Goal: Communication & Community: Answer question/provide support

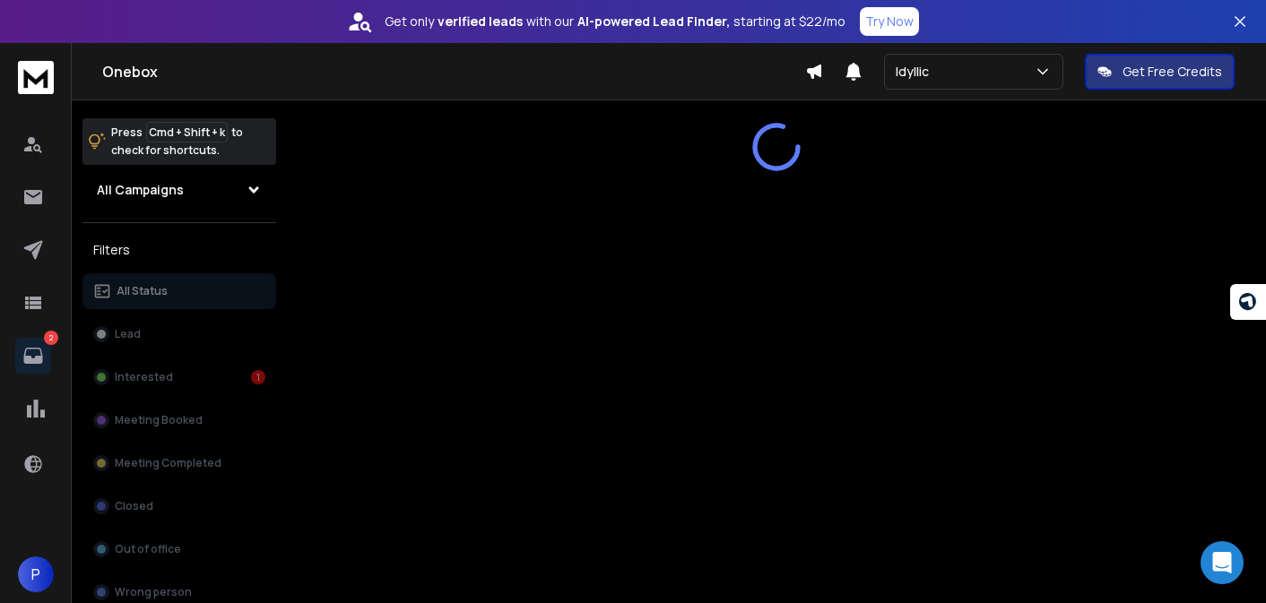
click at [190, 386] on div "All Status Lead Interested 1 Meeting Booked Meeting Completed Closed Out of off…" at bounding box center [179, 463] width 194 height 380
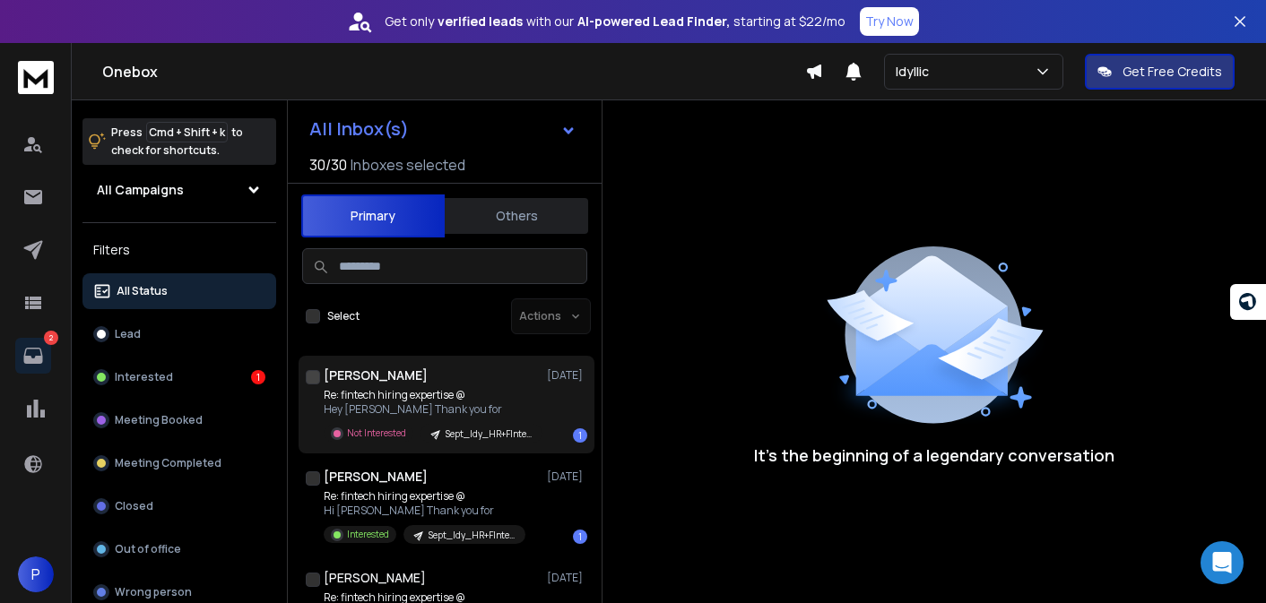
click at [499, 411] on p "Hey [PERSON_NAME] Thank you for" at bounding box center [431, 410] width 215 height 14
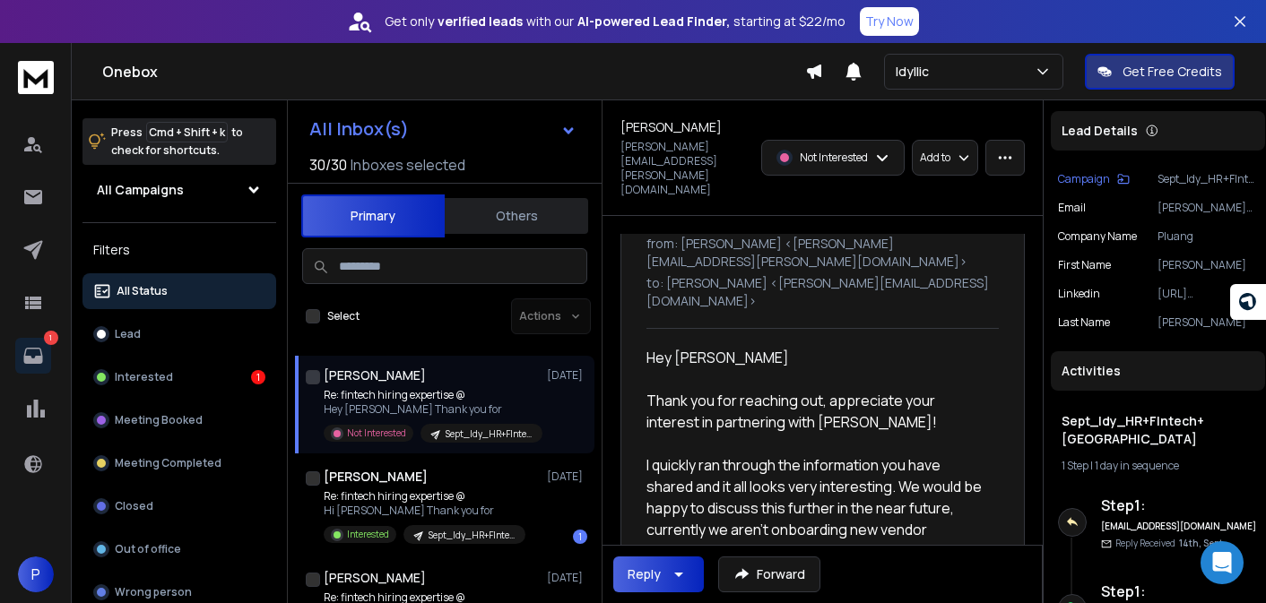
scroll to position [90, 0]
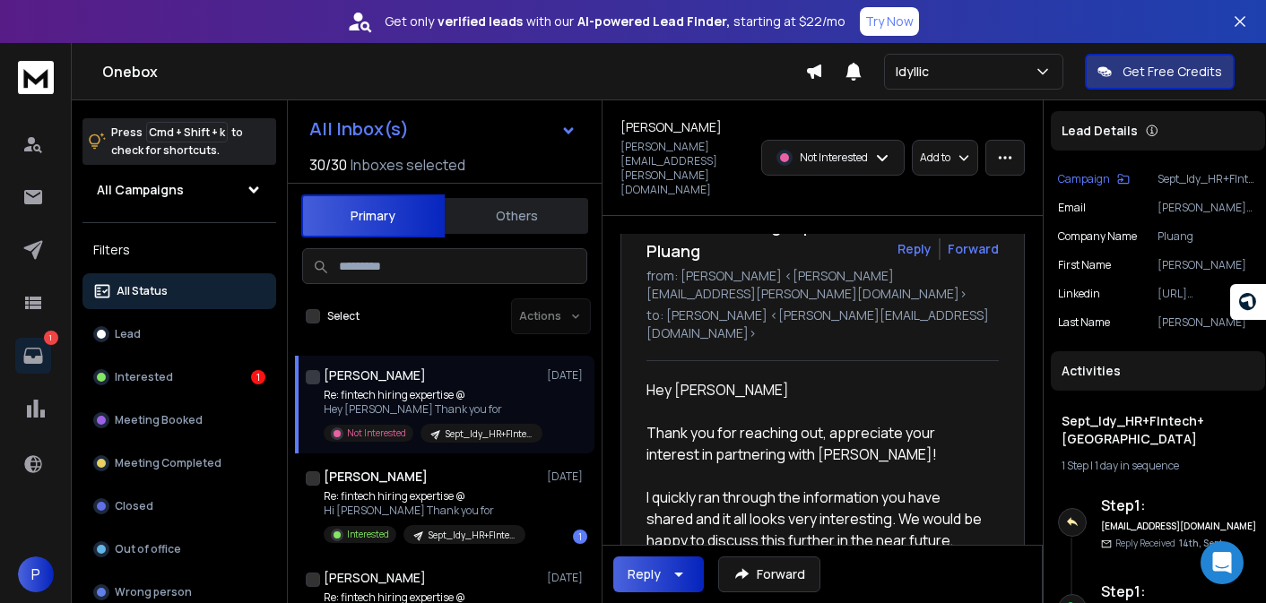
click at [767, 422] on div "Thank you for reaching out, appreciate your interest in partnering with [PERSON…" at bounding box center [815, 443] width 338 height 43
copy div "Pluang"
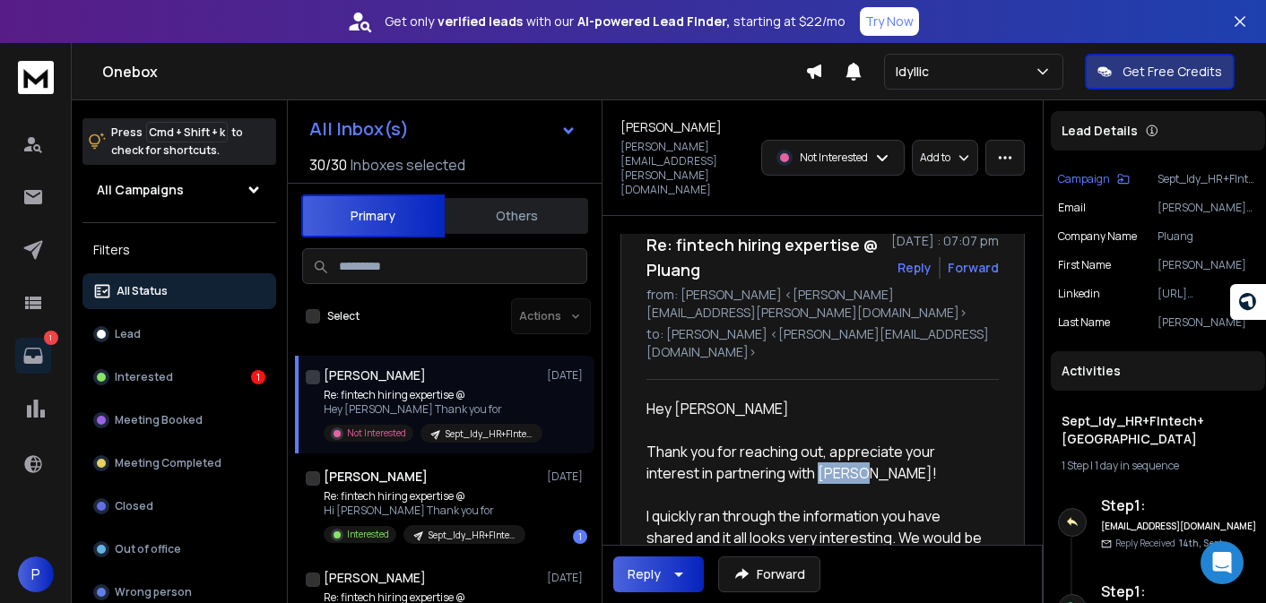
scroll to position [70, 0]
click at [162, 377] on p "Interested" at bounding box center [144, 377] width 58 height 14
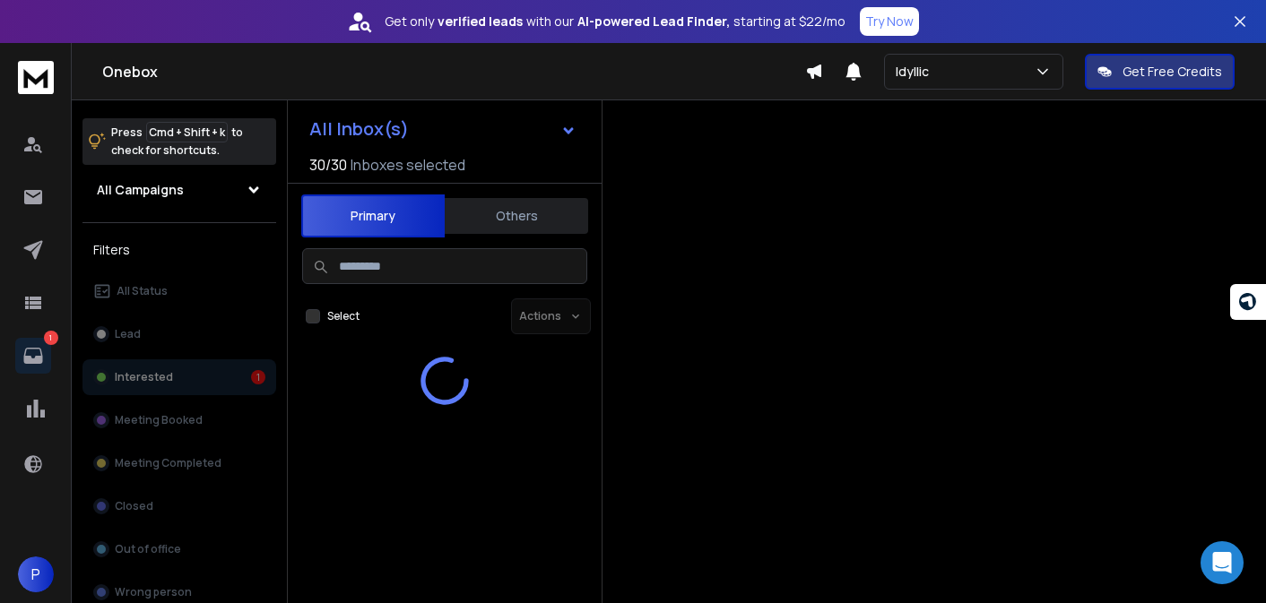
scroll to position [0, 0]
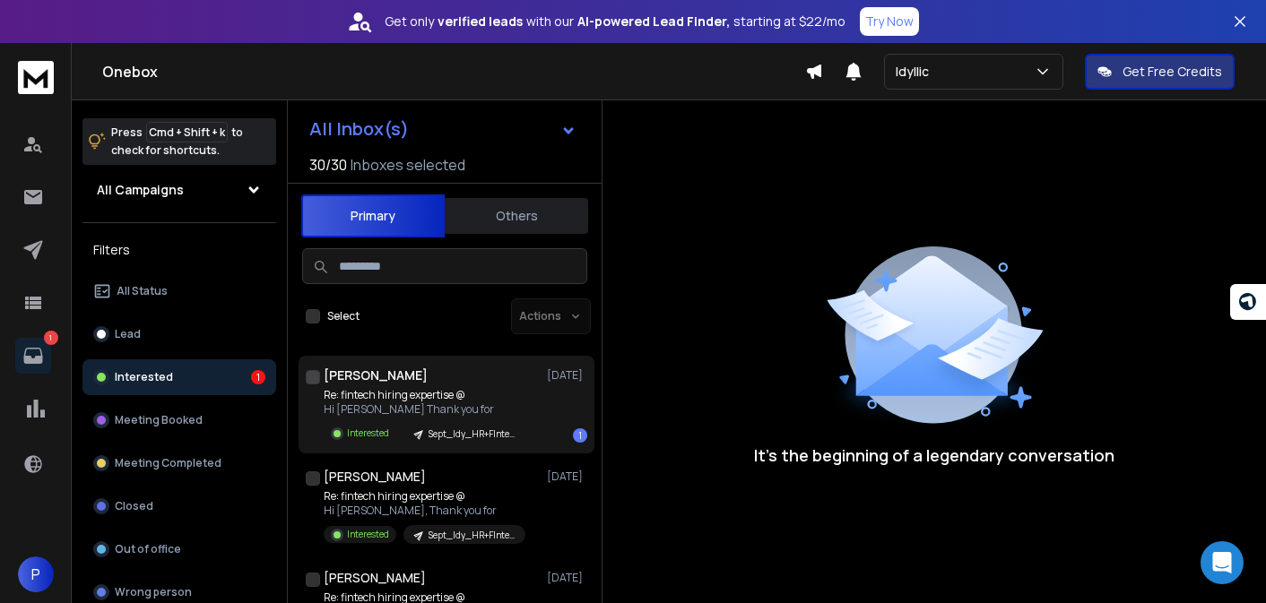
click at [498, 400] on p "Re: fintech hiring expertise @" at bounding box center [425, 395] width 202 height 14
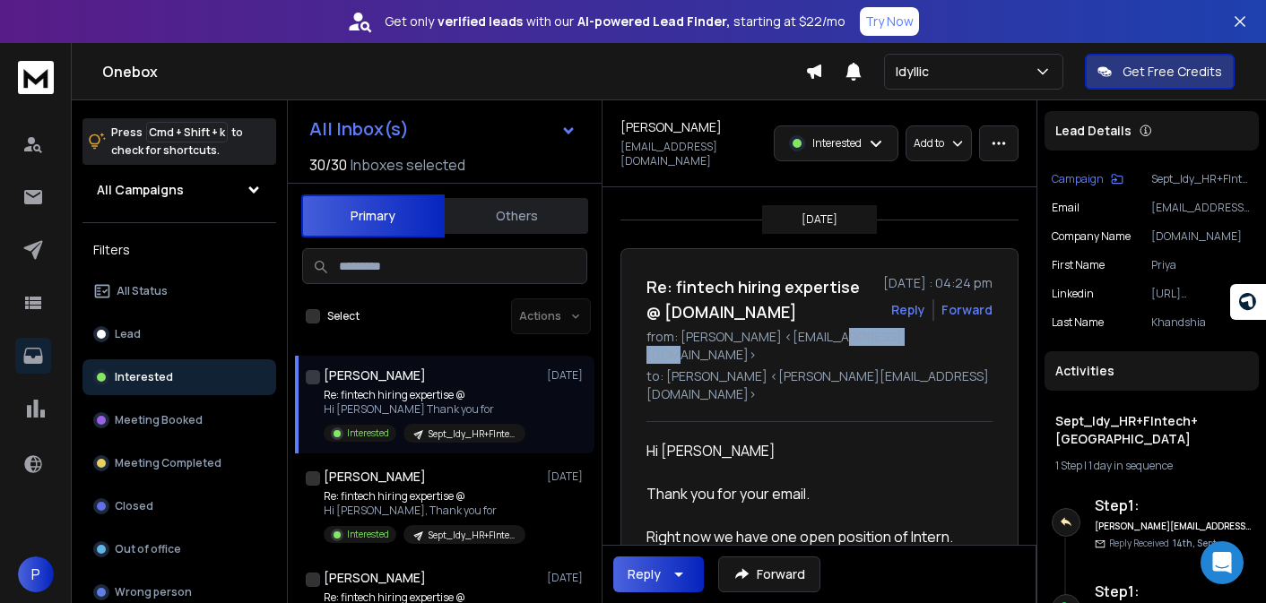
drag, startPoint x: 822, startPoint y: 350, endPoint x: 895, endPoint y: 352, distance: 72.7
click at [895, 352] on p "from: [PERSON_NAME] <[EMAIL_ADDRESS][DOMAIN_NAME]>" at bounding box center [819, 346] width 346 height 36
copy p "[DOMAIN_NAME]"
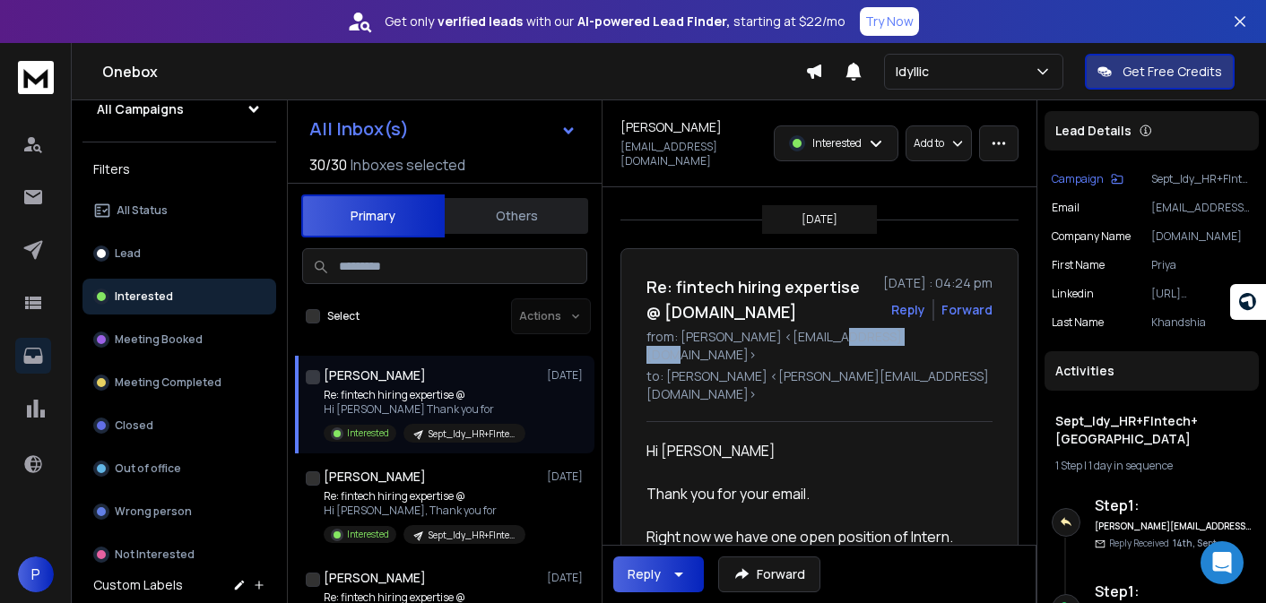
scroll to position [207, 0]
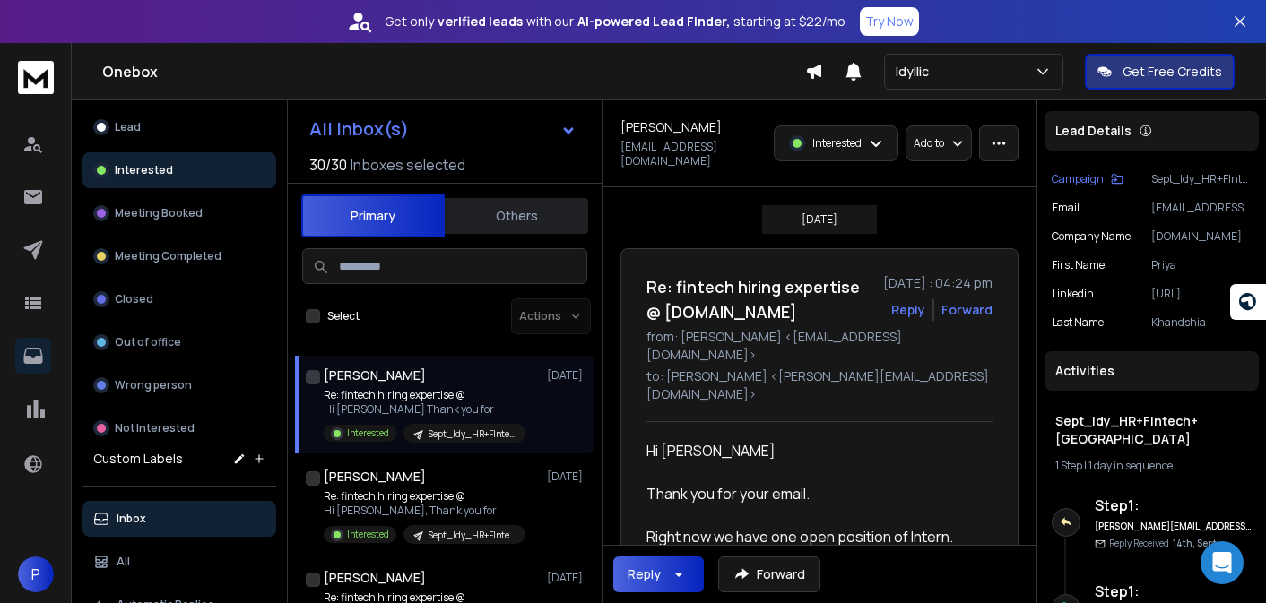
click at [522, 314] on div "Actions" at bounding box center [551, 317] width 80 height 36
click at [555, 319] on div "Actions" at bounding box center [551, 317] width 80 height 36
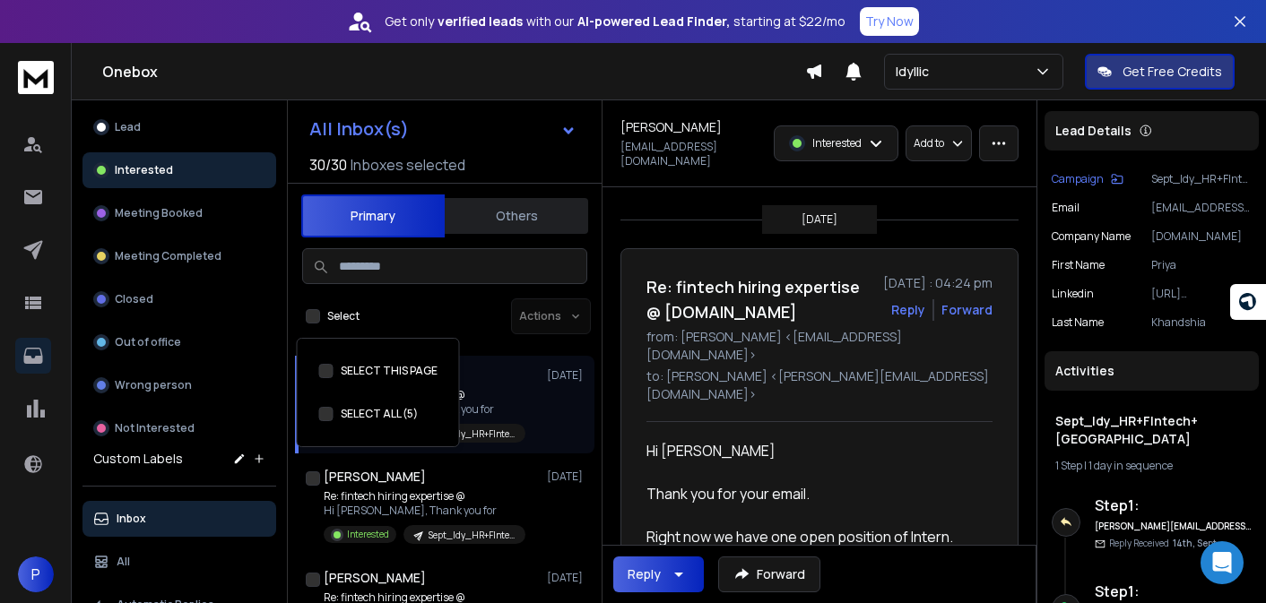
click at [319, 324] on div "Select" at bounding box center [333, 317] width 54 height 36
click at [321, 310] on div "Select" at bounding box center [333, 316] width 54 height 14
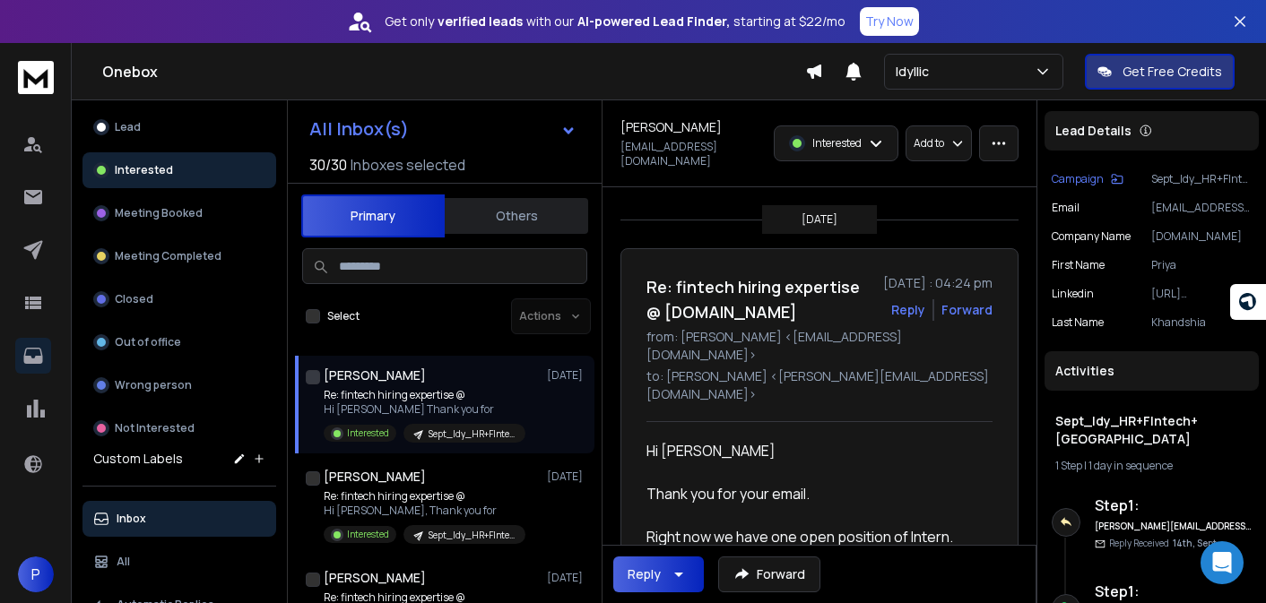
click at [316, 318] on button "Select" at bounding box center [313, 316] width 14 height 14
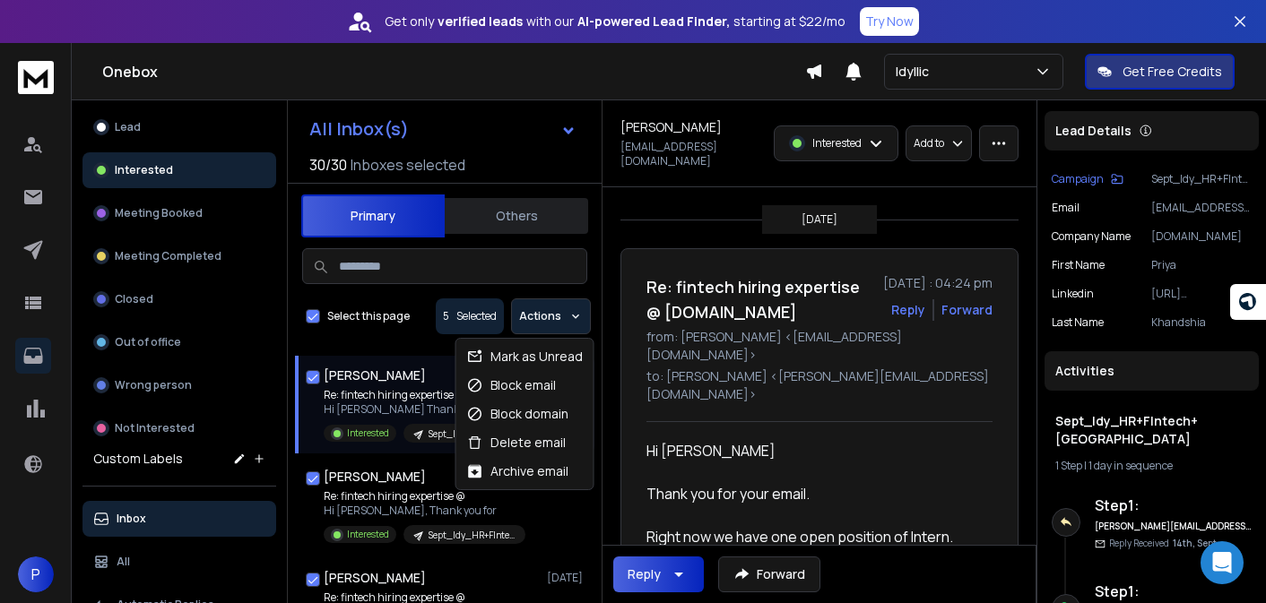
click at [543, 322] on p "Actions" at bounding box center [540, 316] width 42 height 14
click at [593, 91] on div "Onebox Idyllic Get Free Credits" at bounding box center [633, 71] width 1266 height 57
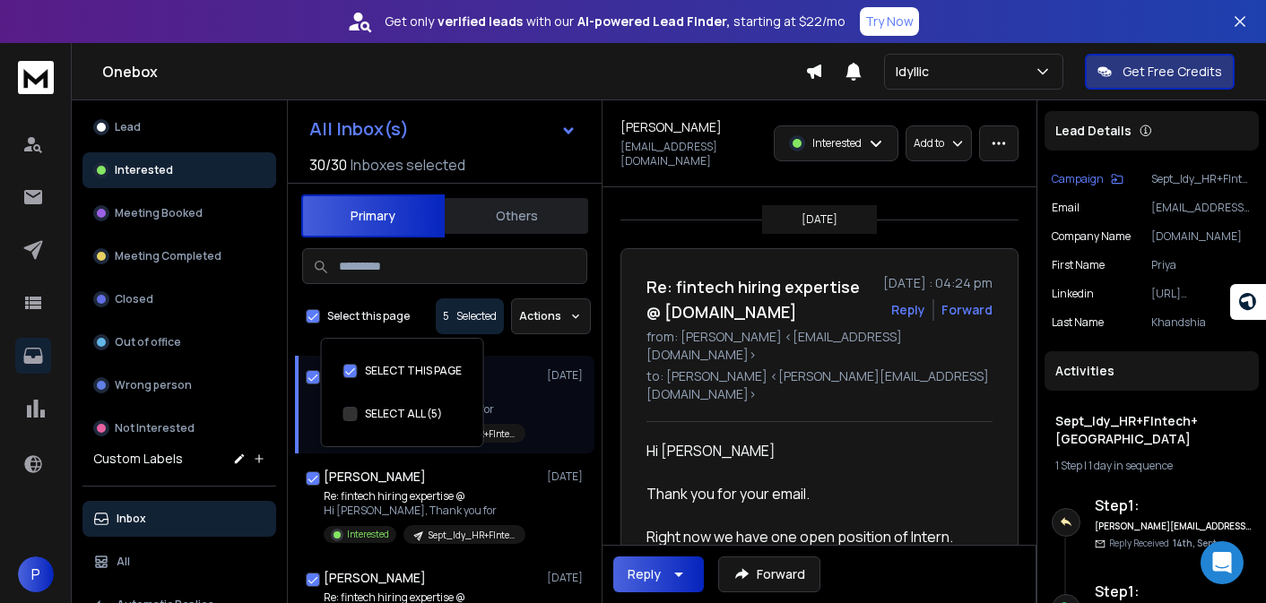
click at [310, 318] on button "SELECT THIS PAGE" at bounding box center [313, 316] width 14 height 14
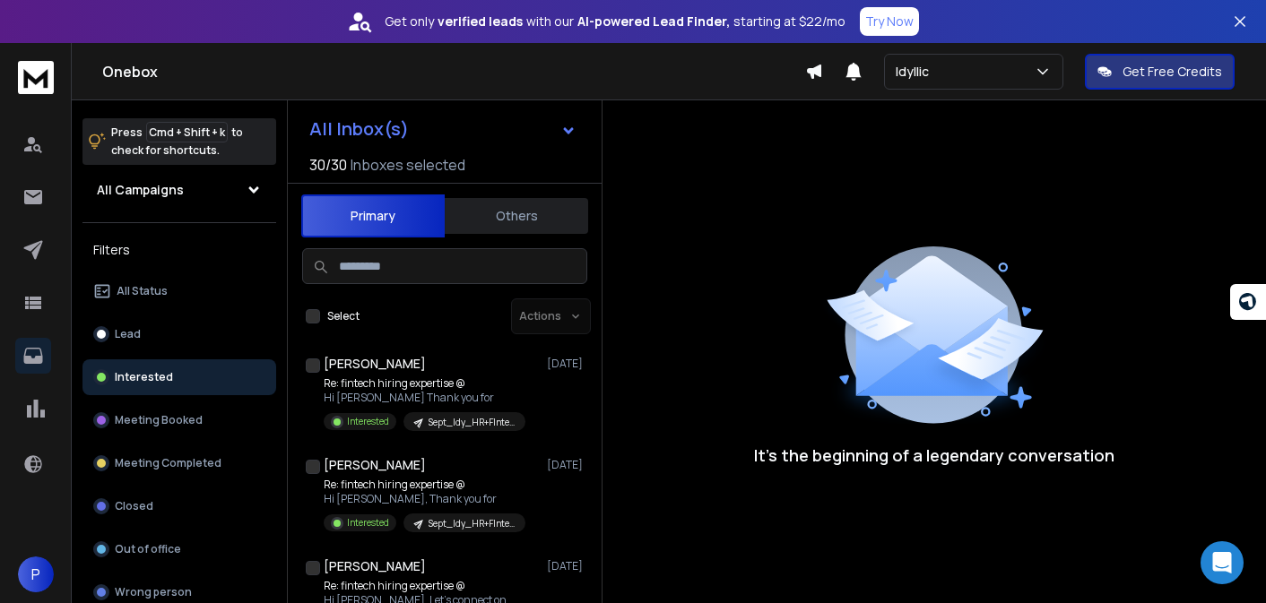
scroll to position [0, 0]
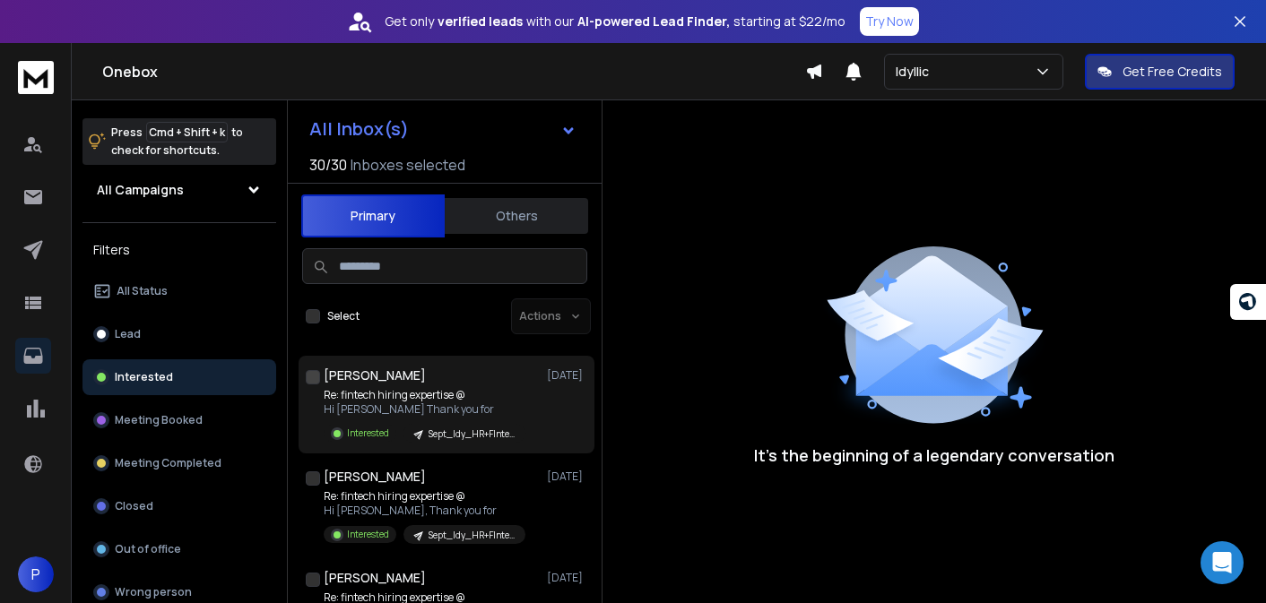
click at [446, 390] on p "Re: fintech hiring expertise @" at bounding box center [425, 395] width 202 height 14
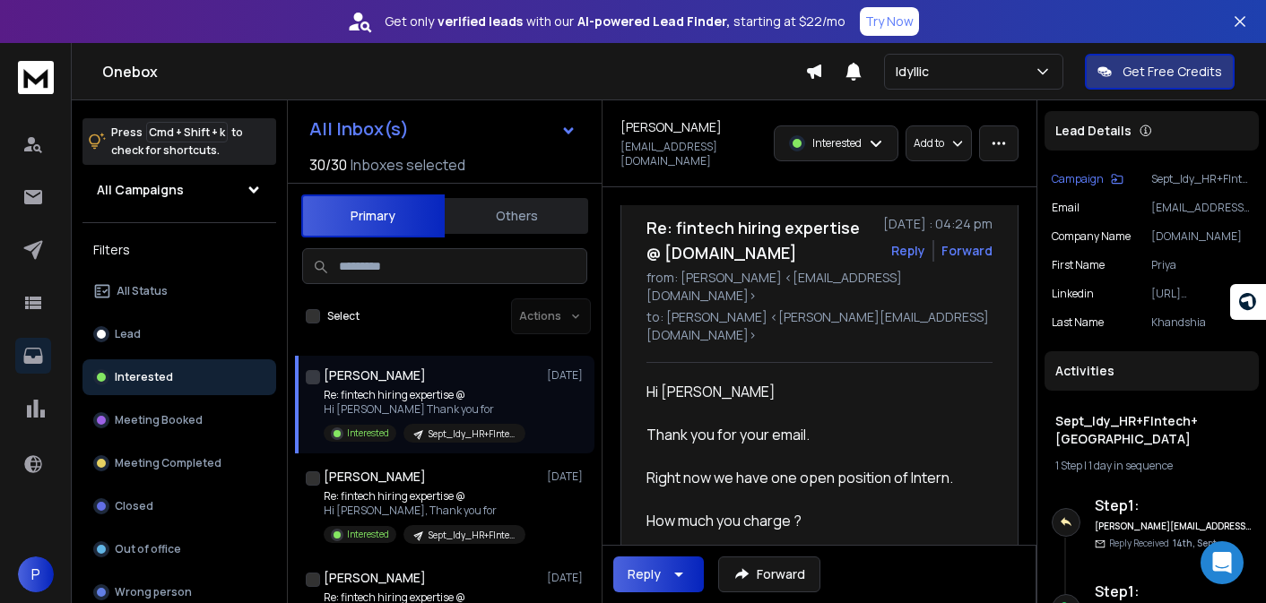
scroll to position [65, 0]
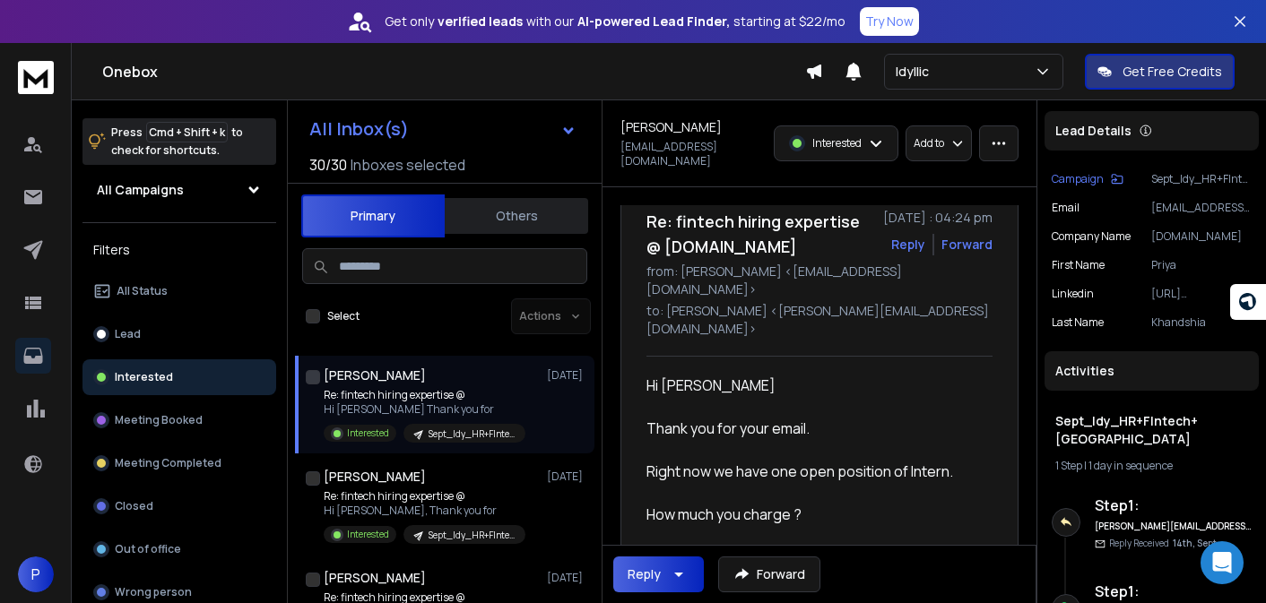
click at [646, 576] on div "Reply" at bounding box center [644, 575] width 33 height 18
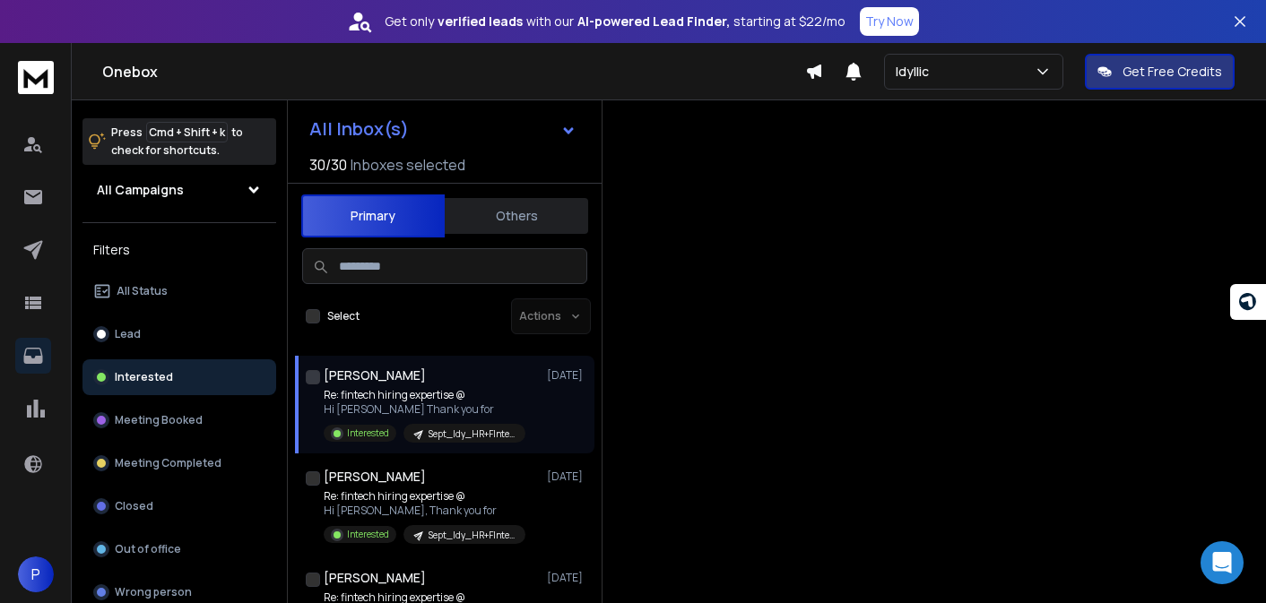
scroll to position [0, 0]
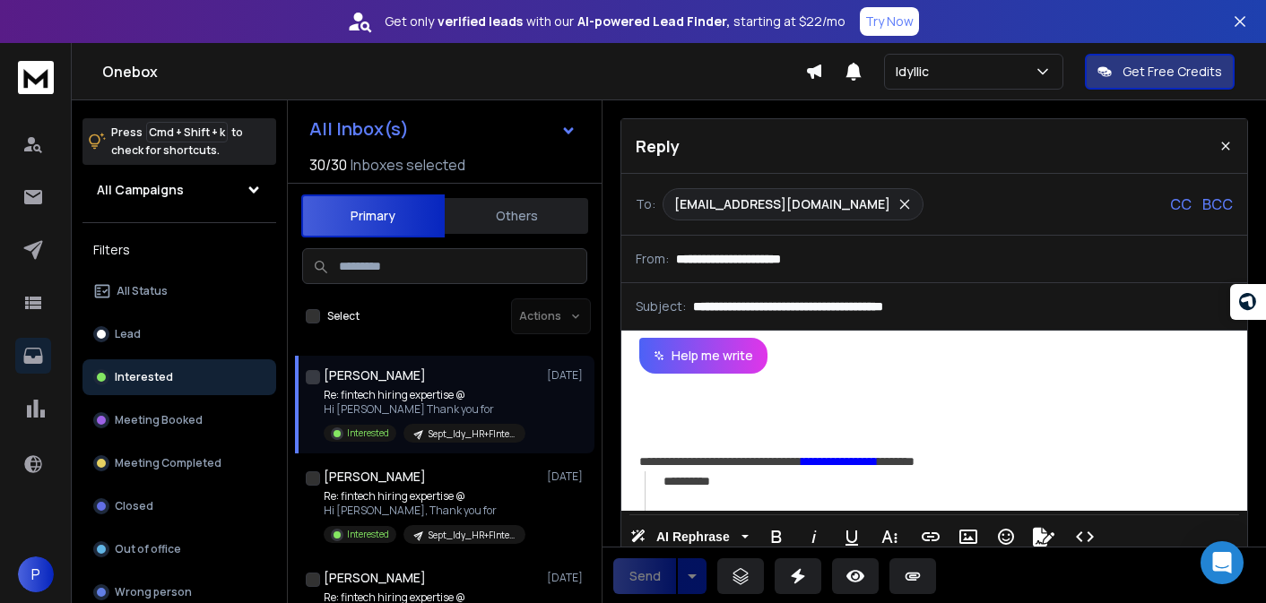
click at [701, 362] on button "Help me write" at bounding box center [703, 356] width 128 height 36
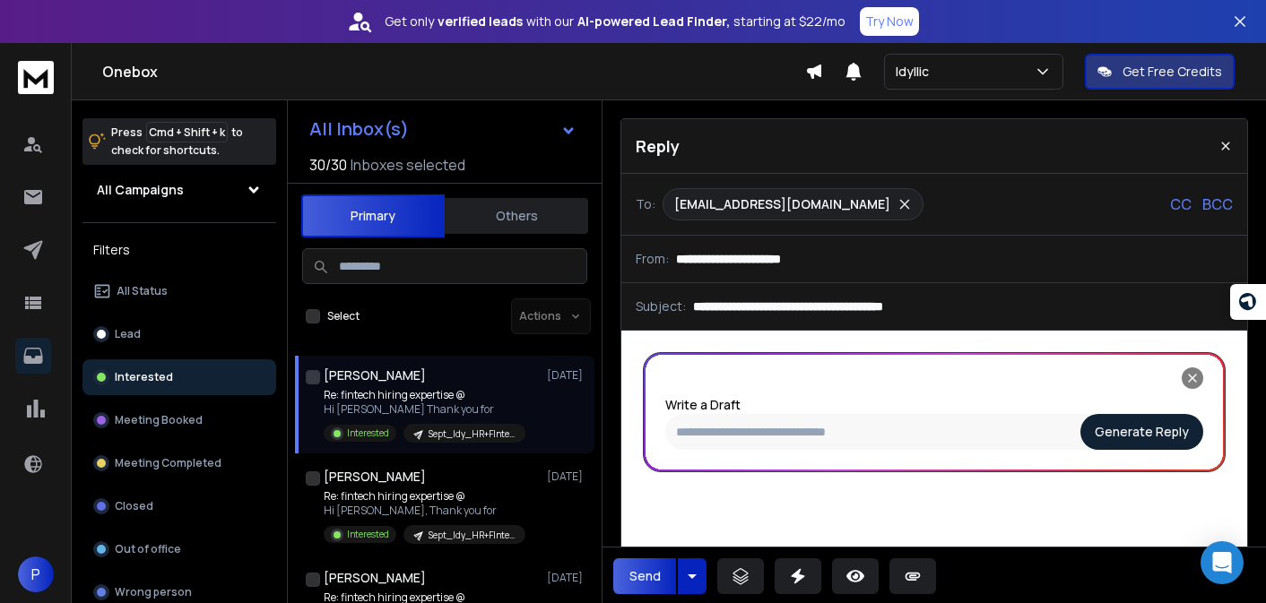
click at [1139, 426] on button "Generate Reply" at bounding box center [1141, 432] width 123 height 36
type input "*"
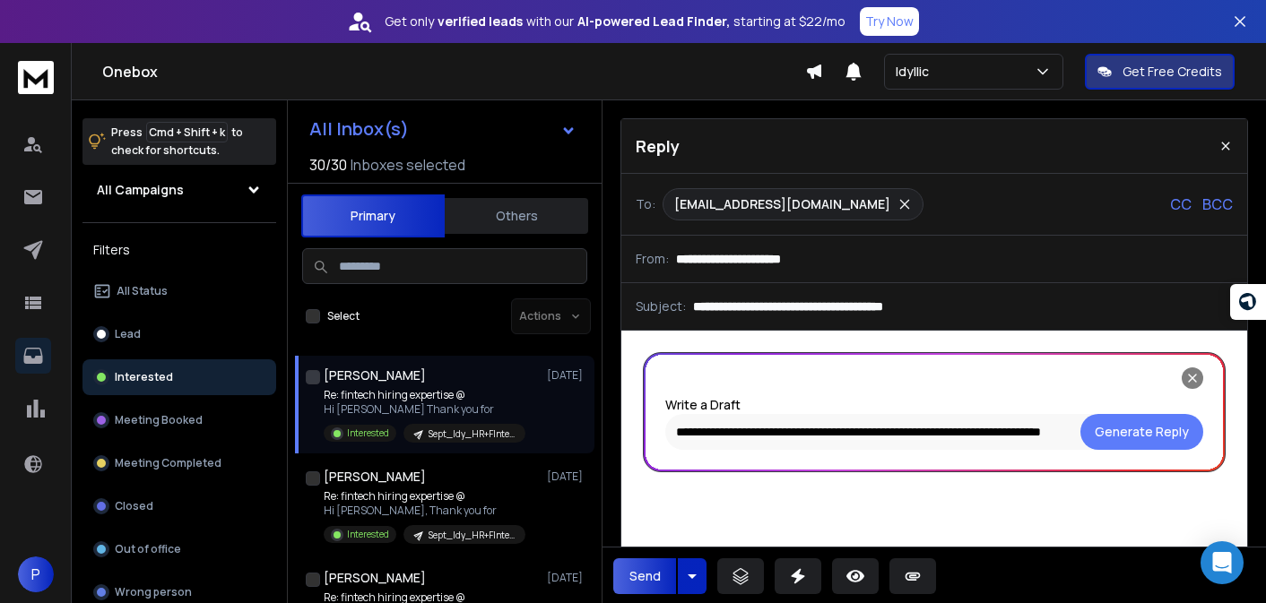
scroll to position [0, 79]
type input "**********"
click at [1147, 437] on button "Generate Reply" at bounding box center [1141, 432] width 123 height 36
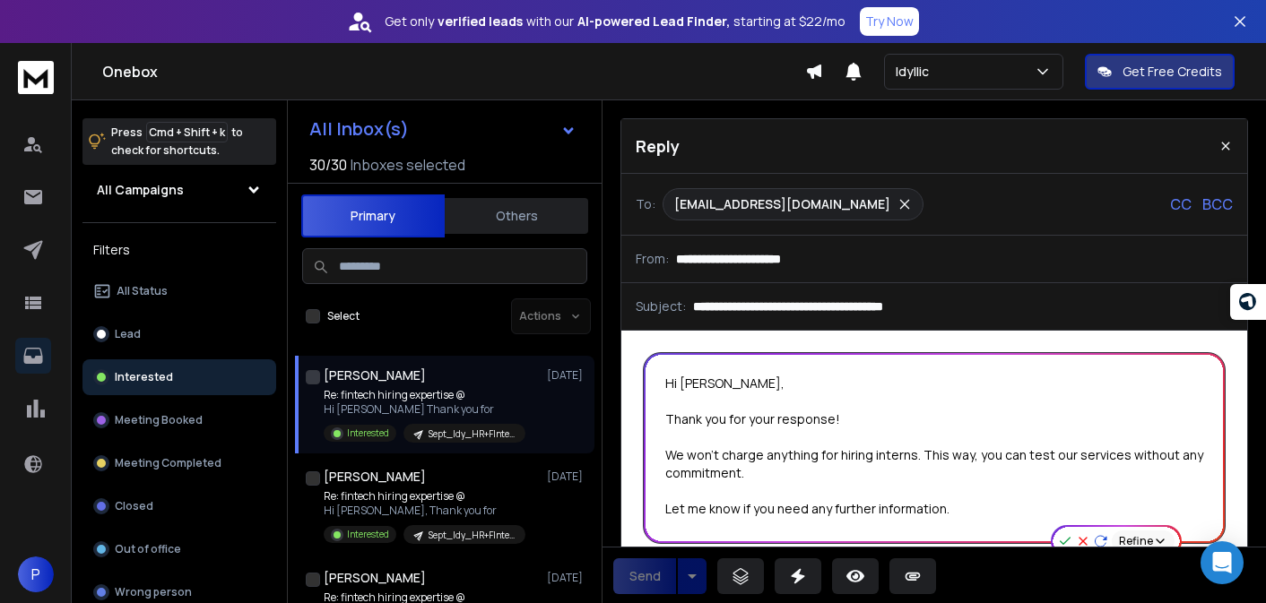
scroll to position [19, 0]
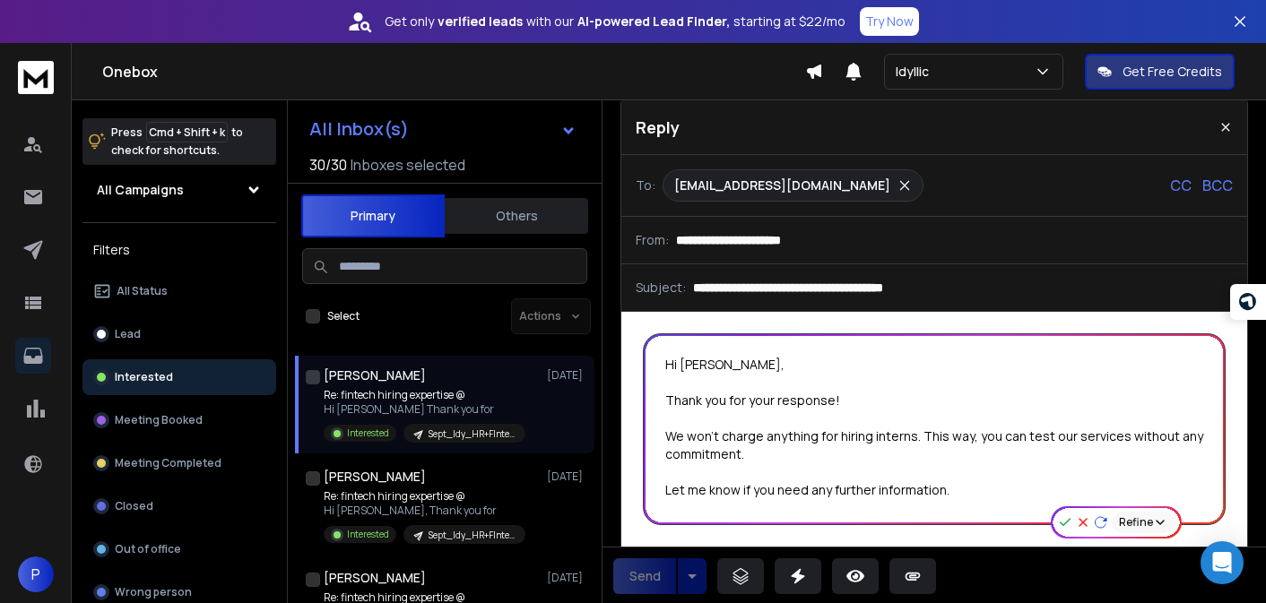
click at [1095, 519] on icon at bounding box center [1101, 522] width 14 height 14
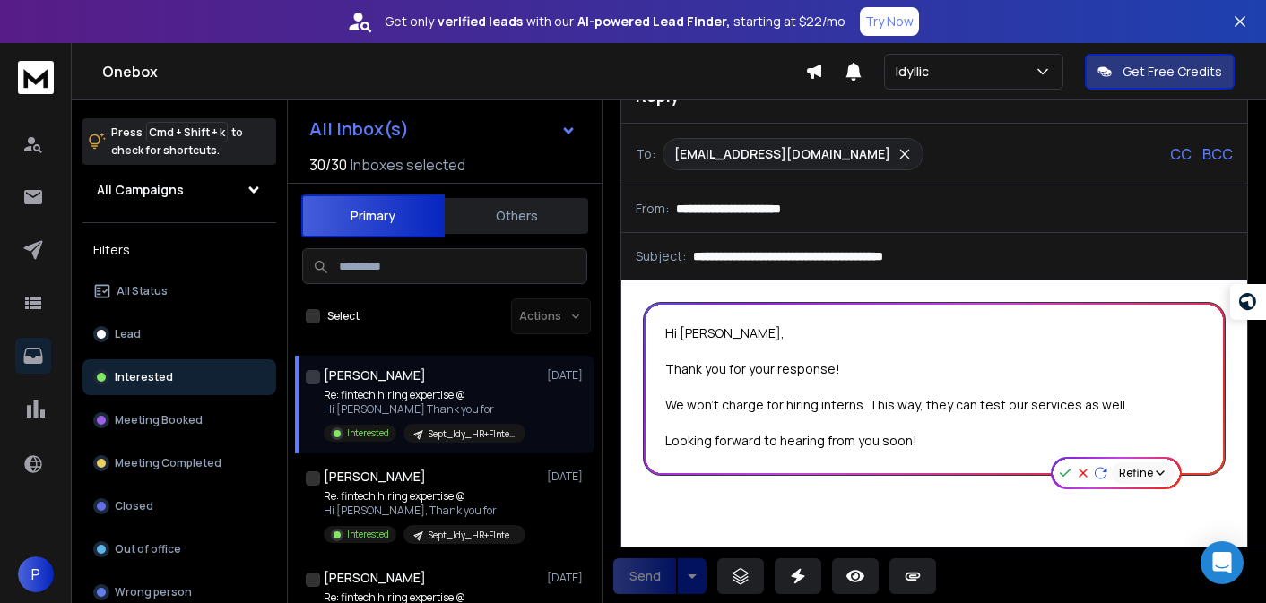
scroll to position [28, 0]
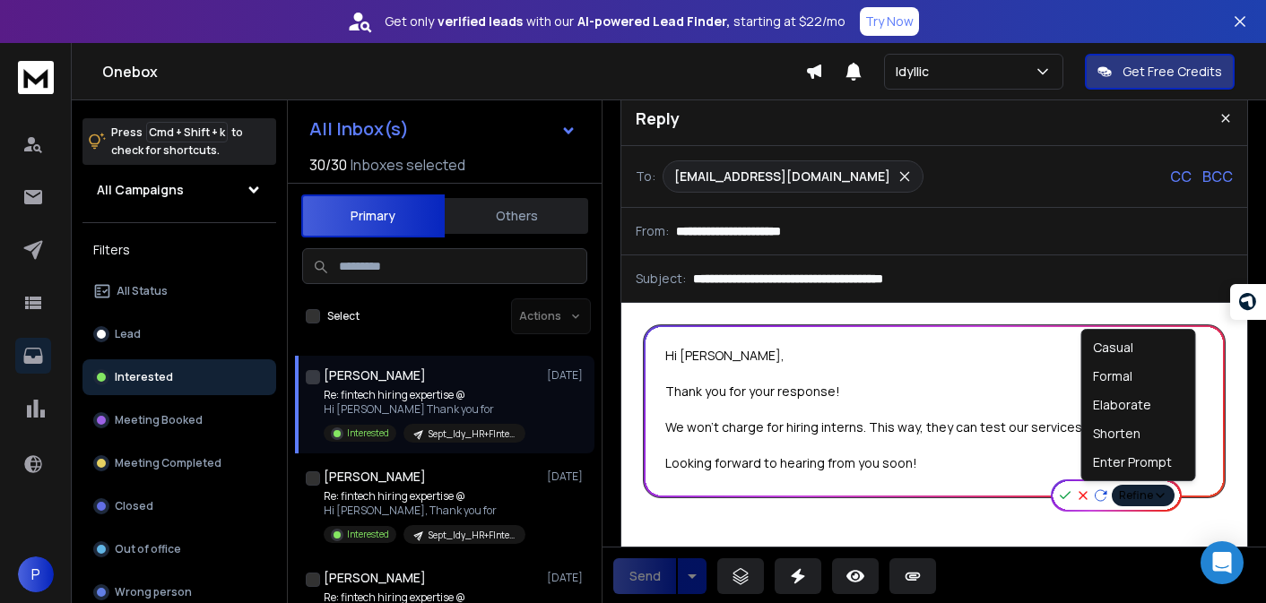
click at [1127, 497] on button "Refine" at bounding box center [1143, 496] width 63 height 22
click at [1121, 413] on div "Elaborate" at bounding box center [1139, 405] width 106 height 29
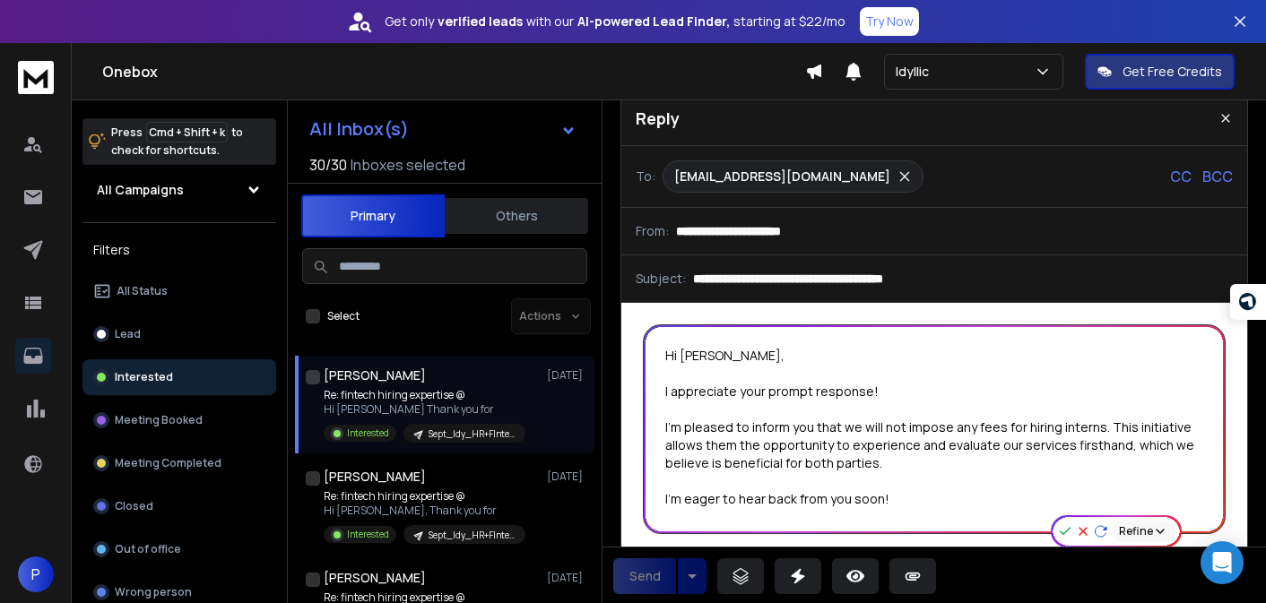
click at [723, 450] on div "Hi [PERSON_NAME], I appreciate your prompt response! I'm pleased to inform you …" at bounding box center [934, 427] width 538 height 161
click at [768, 458] on div "Hi [PERSON_NAME], I appreciate your prompt response! I'm pleased to inform you …" at bounding box center [934, 427] width 538 height 161
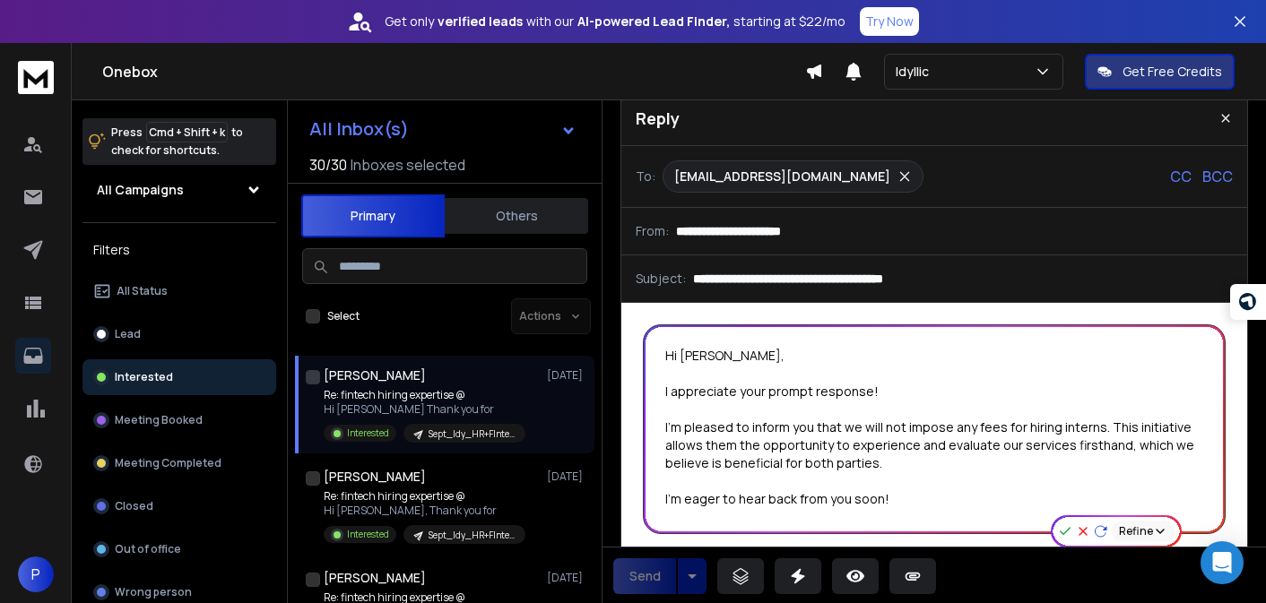
click at [1061, 533] on polyline at bounding box center [1066, 531] width 10 height 6
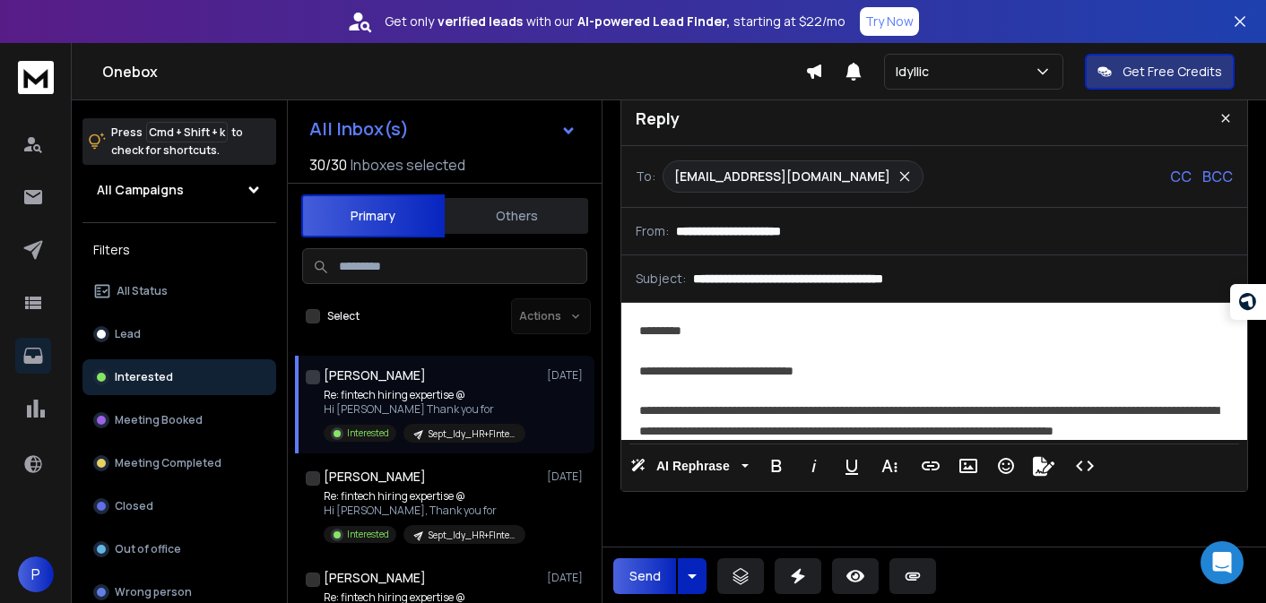
scroll to position [39, 0]
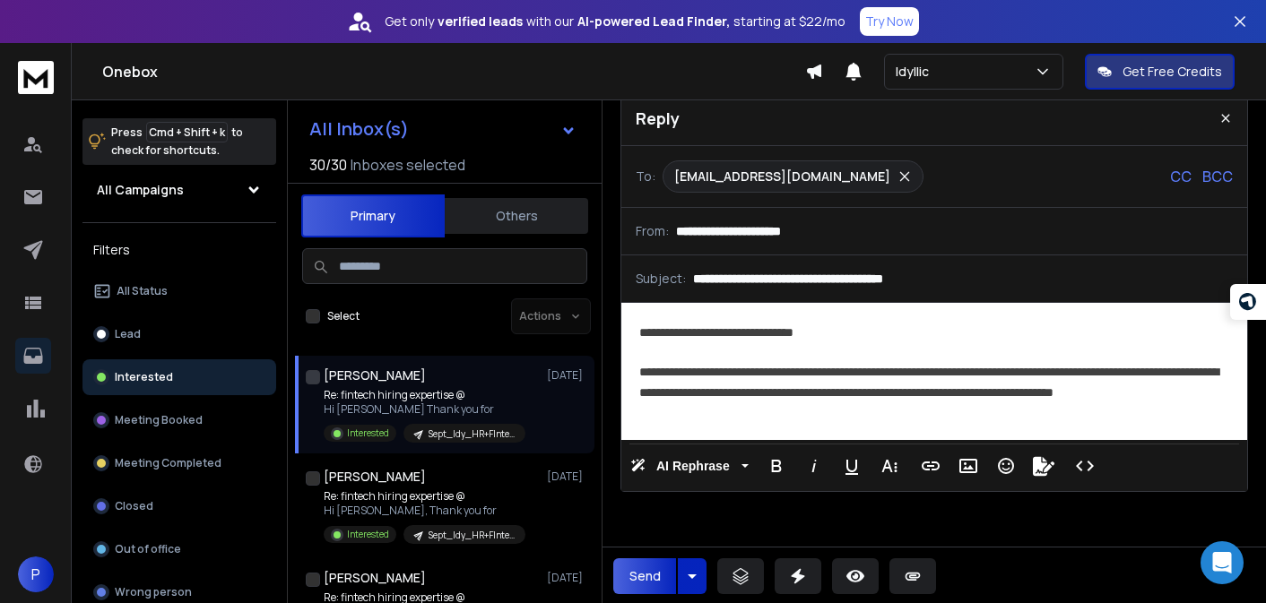
click at [1180, 378] on div "**********" at bounding box center [931, 392] width 584 height 60
drag, startPoint x: 1201, startPoint y: 373, endPoint x: 702, endPoint y: 390, distance: 499.6
click at [702, 390] on div "**********" at bounding box center [931, 392] width 584 height 60
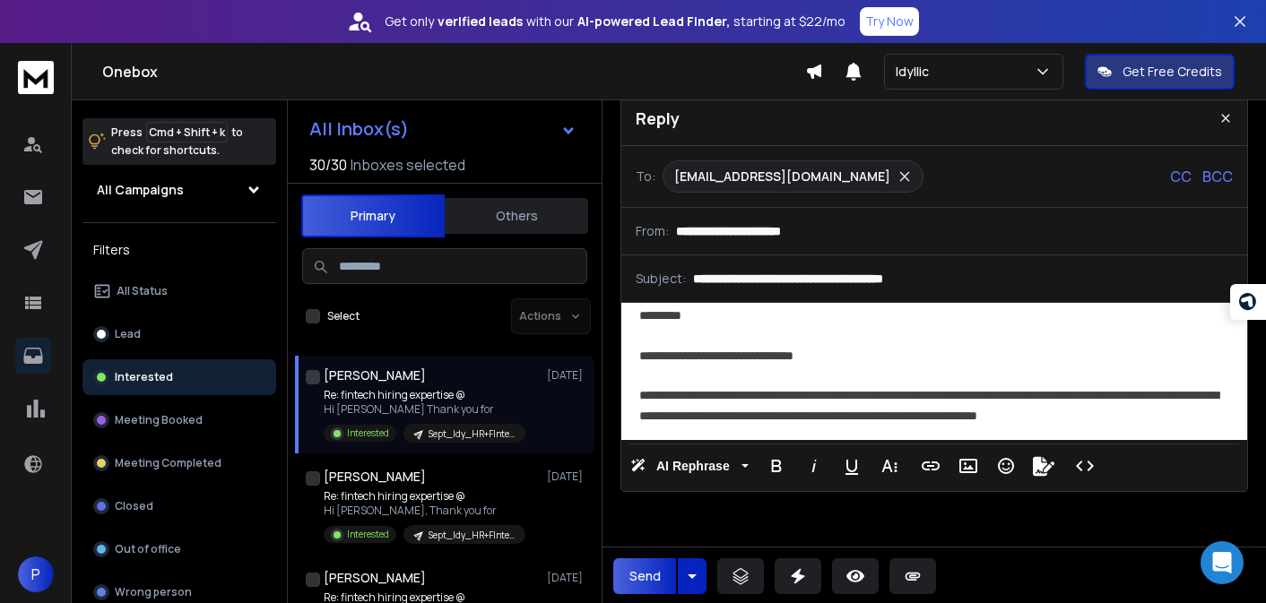
scroll to position [0, 0]
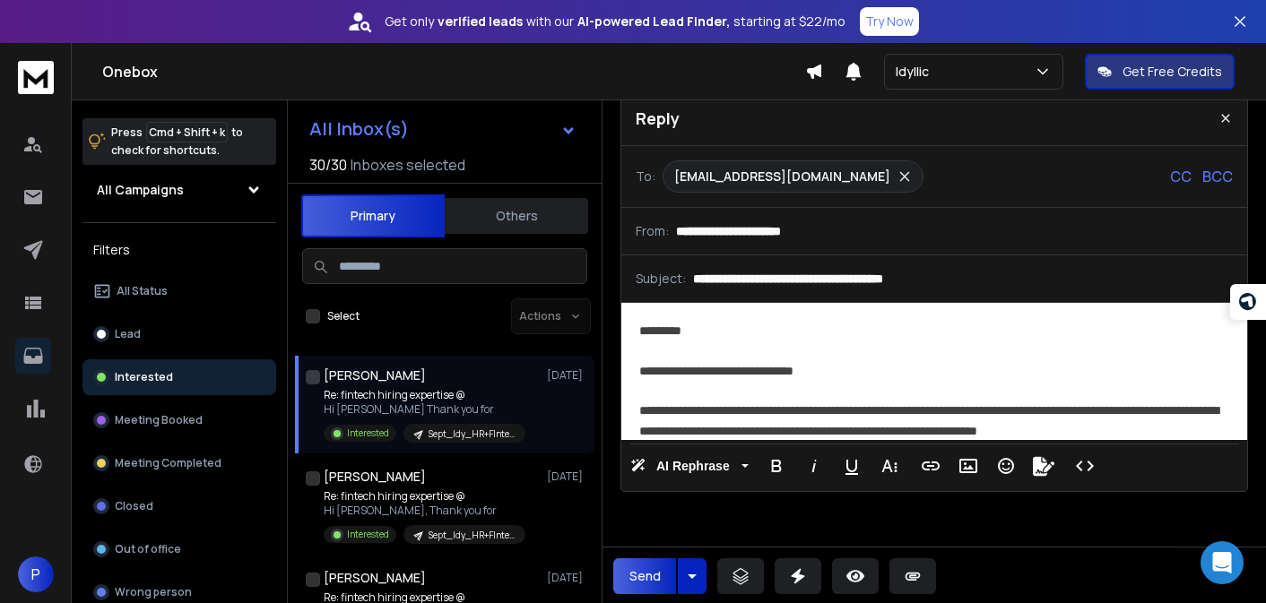
click at [698, 351] on div at bounding box center [931, 351] width 584 height 20
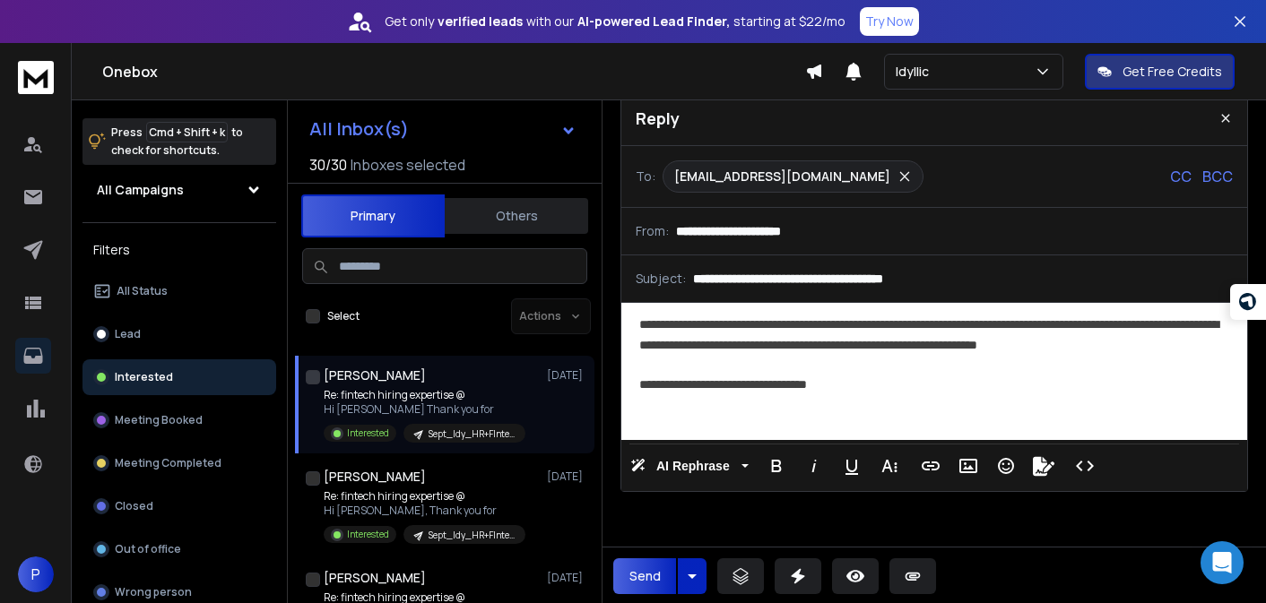
scroll to position [143, 0]
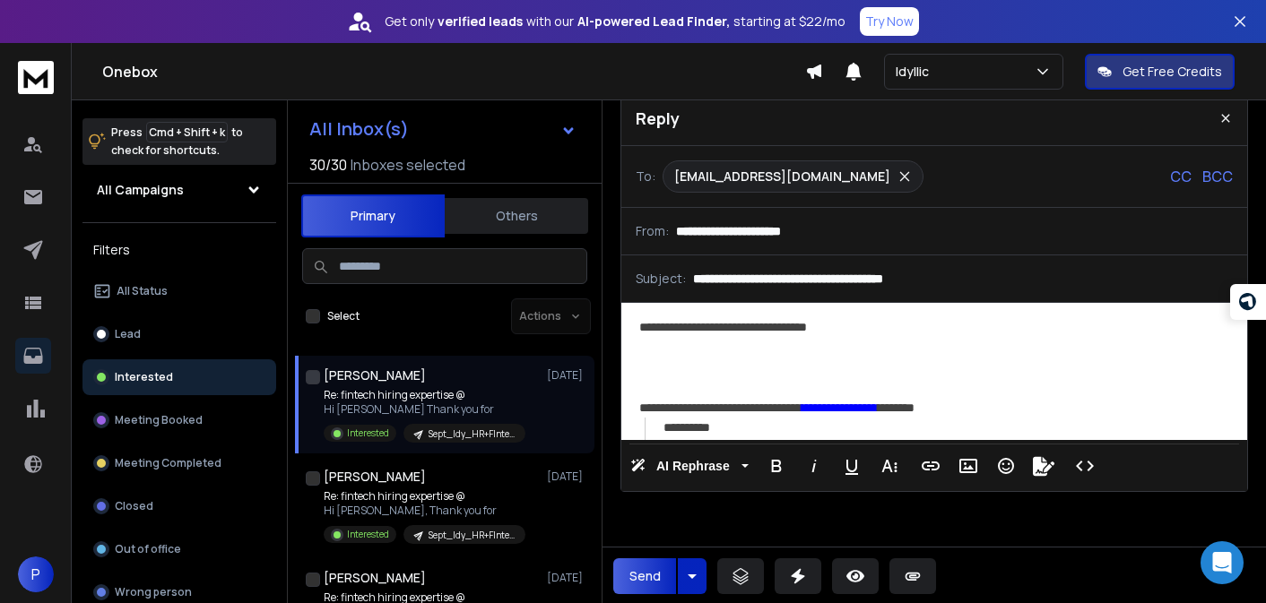
click at [732, 382] on div at bounding box center [931, 388] width 584 height 20
click at [691, 367] on div at bounding box center [931, 368] width 584 height 20
click at [645, 582] on button "Send" at bounding box center [644, 577] width 63 height 36
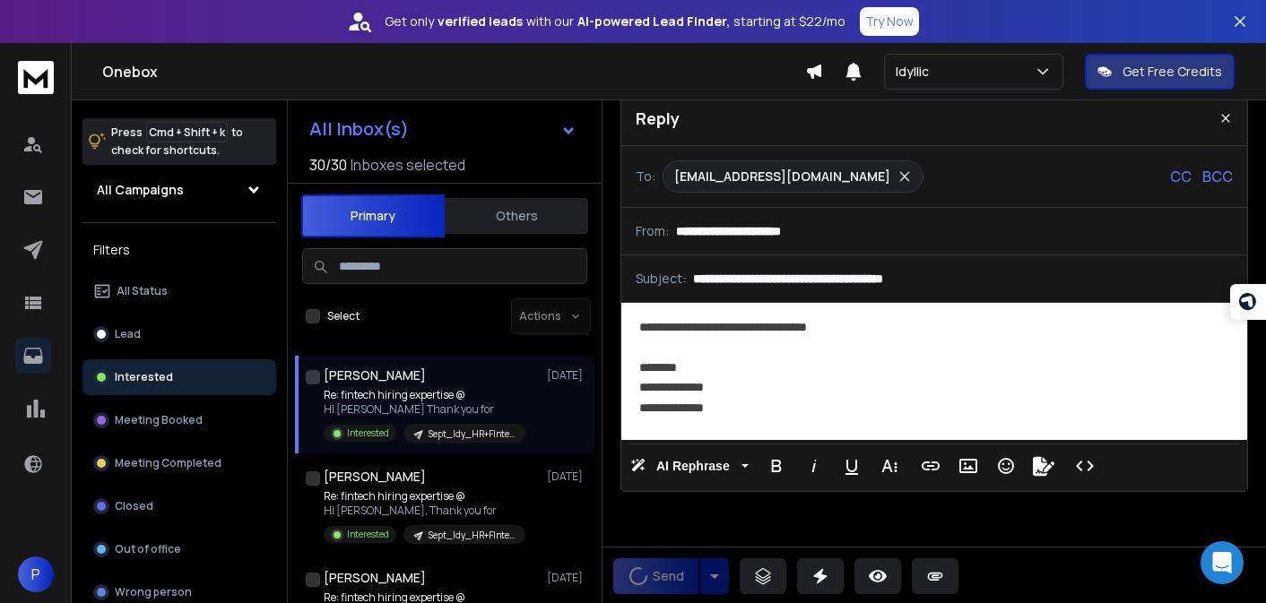
scroll to position [26, 0]
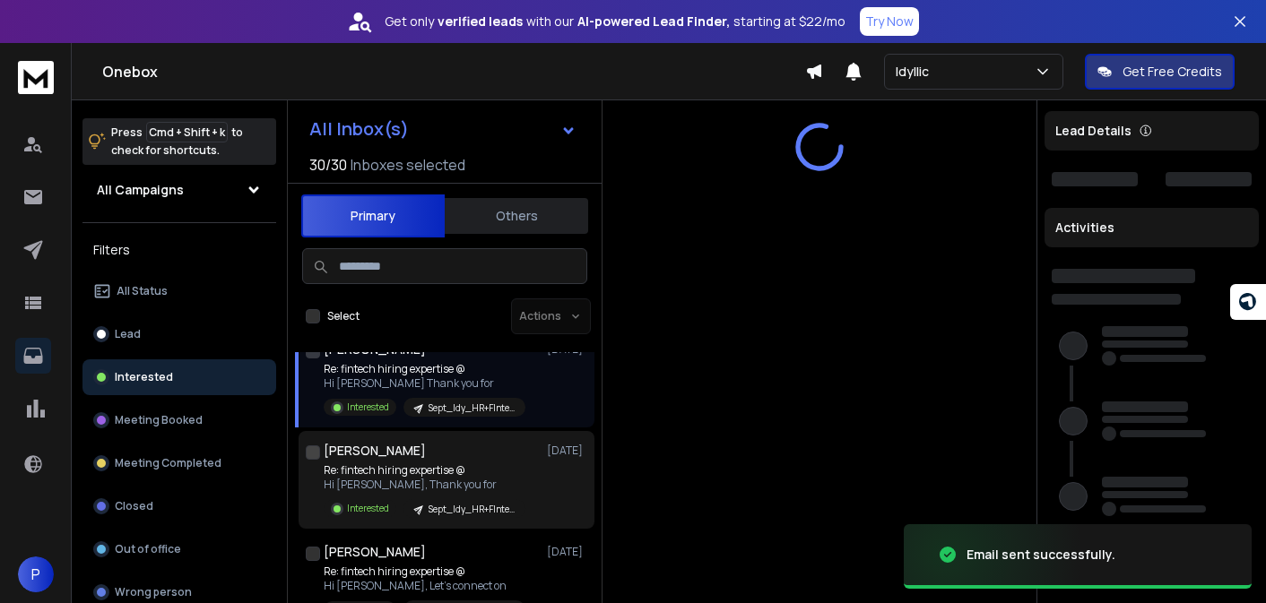
click at [507, 475] on p "Re: fintech hiring expertise @" at bounding box center [425, 470] width 202 height 14
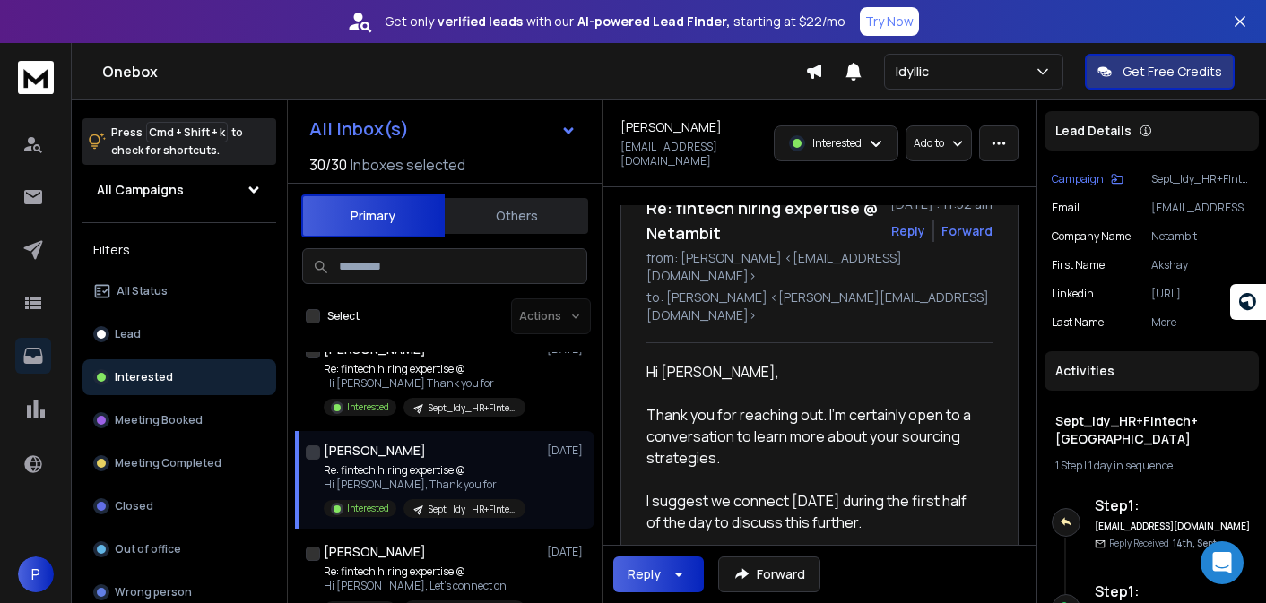
scroll to position [0, 0]
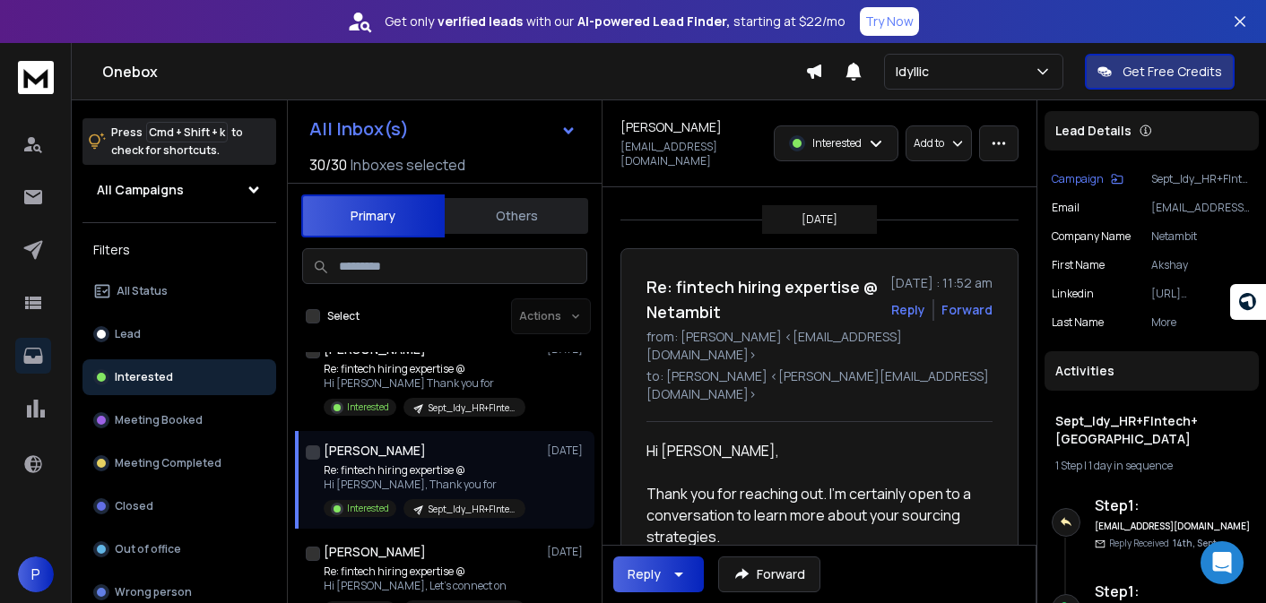
click at [639, 584] on button "Reply" at bounding box center [658, 575] width 91 height 36
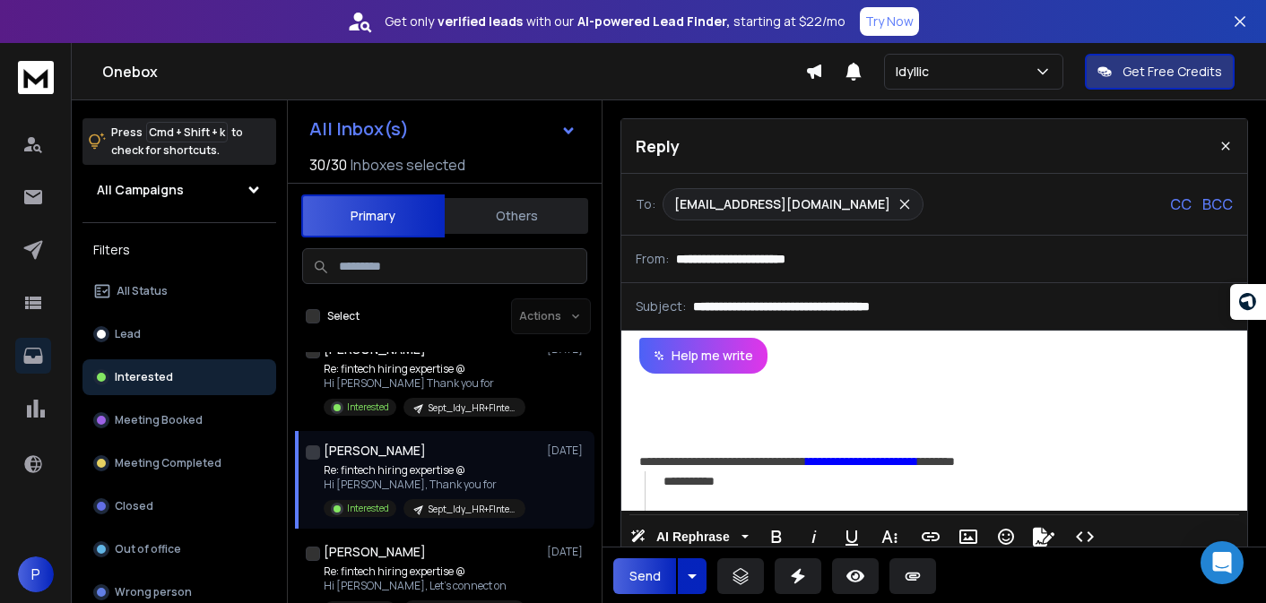
click at [719, 364] on button "Help me write" at bounding box center [703, 356] width 128 height 36
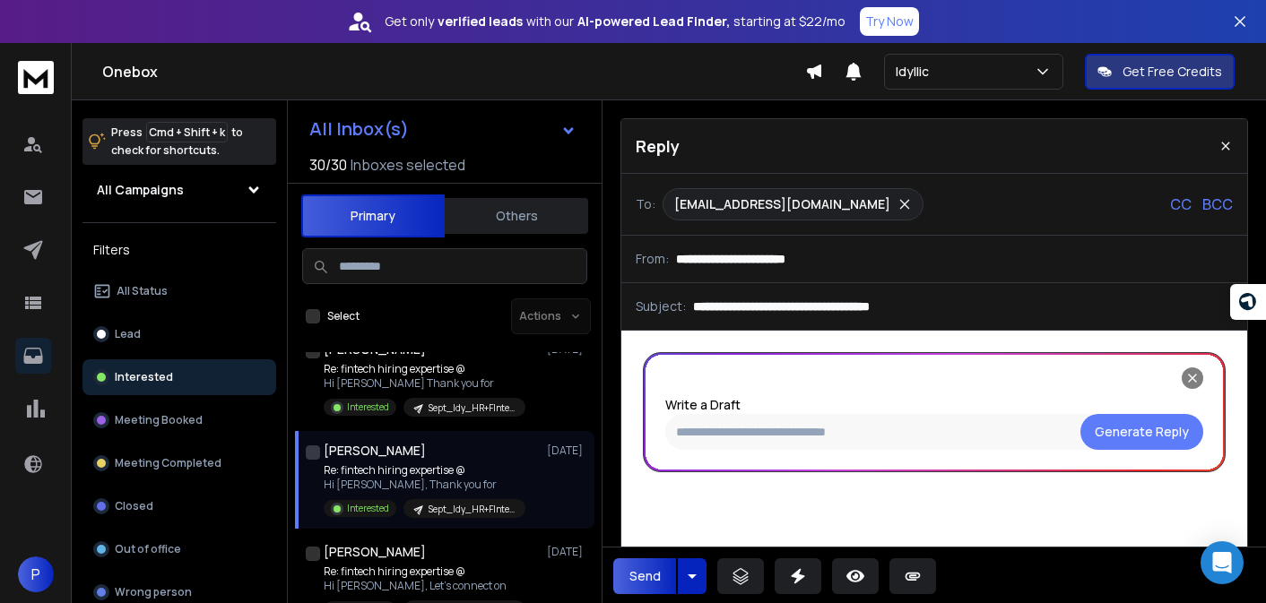
click at [726, 426] on input "text" at bounding box center [934, 432] width 538 height 36
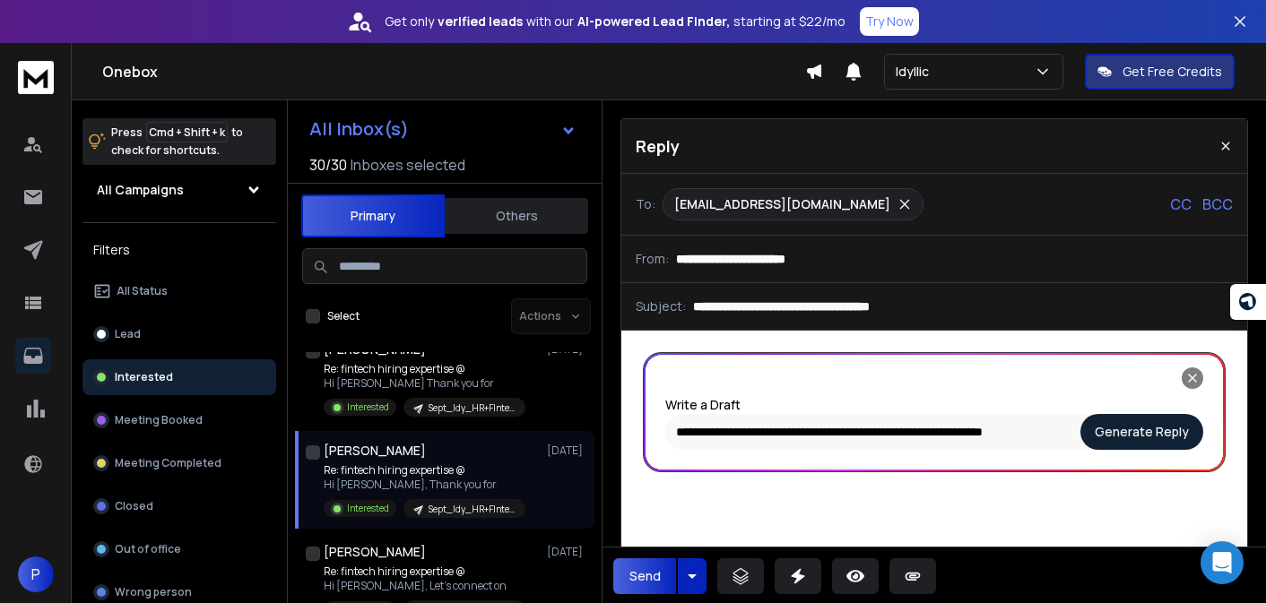
type input "**********"
click at [1124, 428] on button "Generate Reply" at bounding box center [1141, 432] width 123 height 36
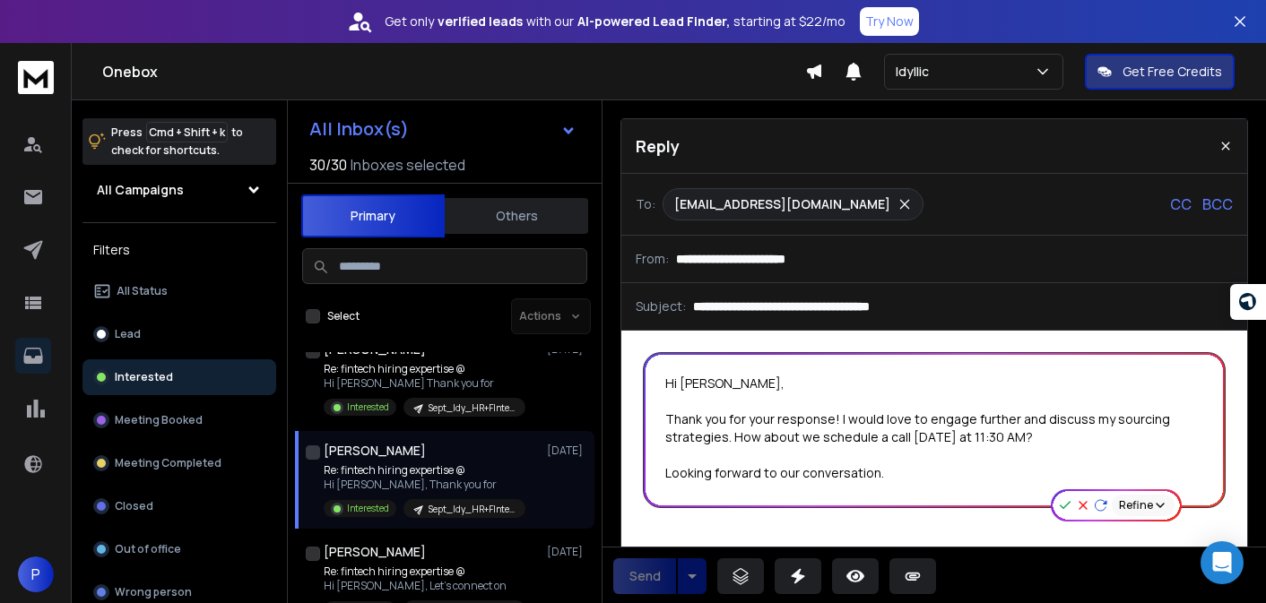
click at [1026, 442] on div "Hi [PERSON_NAME], Thank you for your response! I would love to engage further a…" at bounding box center [934, 429] width 538 height 108
click at [1062, 507] on icon at bounding box center [1065, 505] width 14 height 14
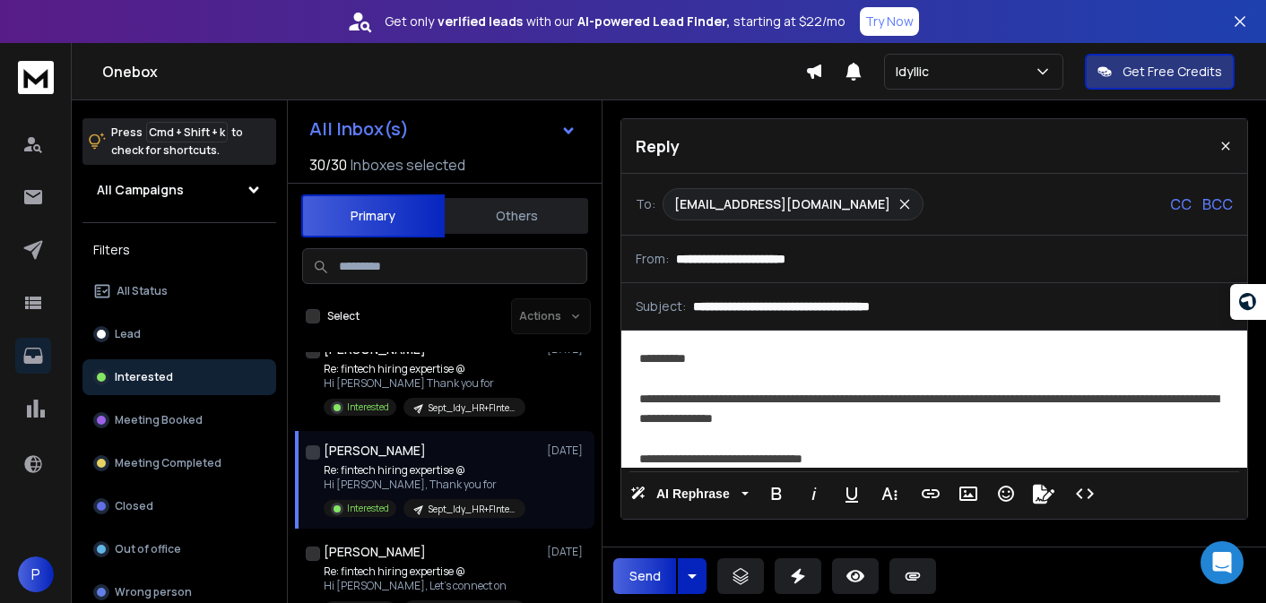
click at [903, 423] on div "**********" at bounding box center [931, 409] width 584 height 40
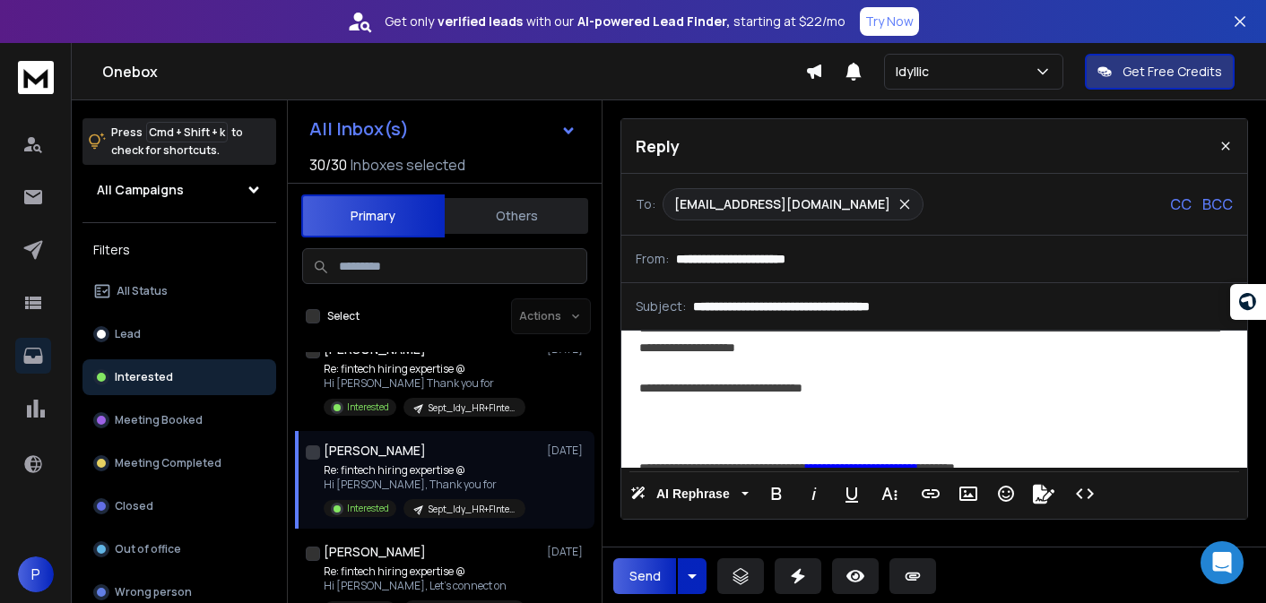
scroll to position [100, 0]
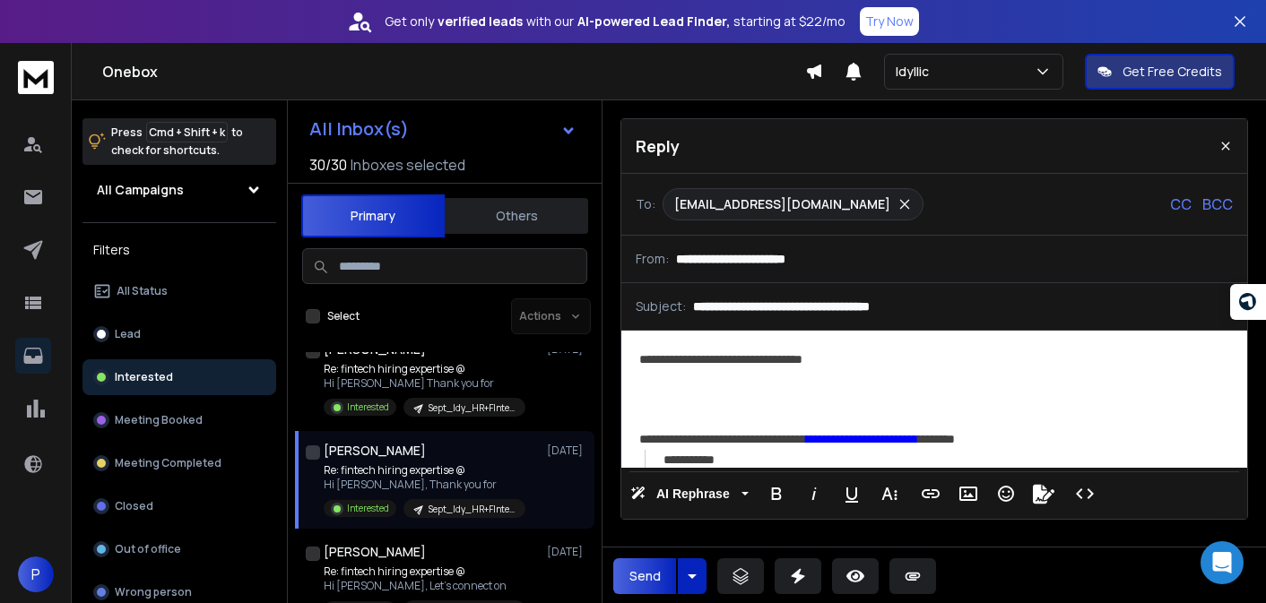
click at [639, 578] on button "Send" at bounding box center [644, 577] width 63 height 36
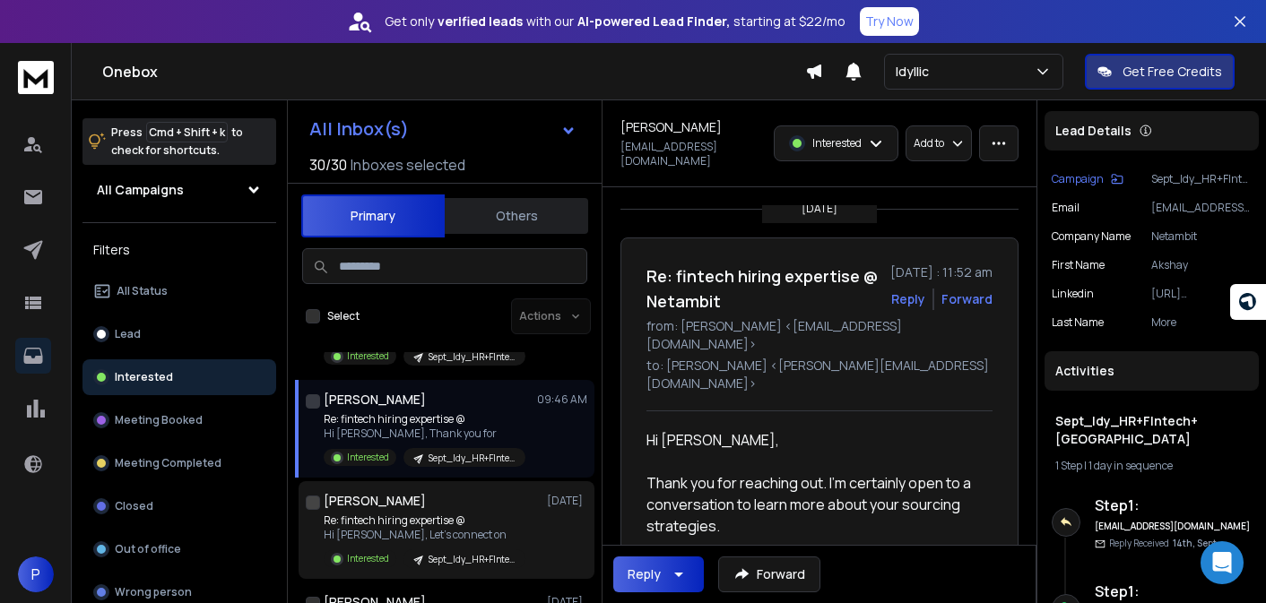
scroll to position [125, 0]
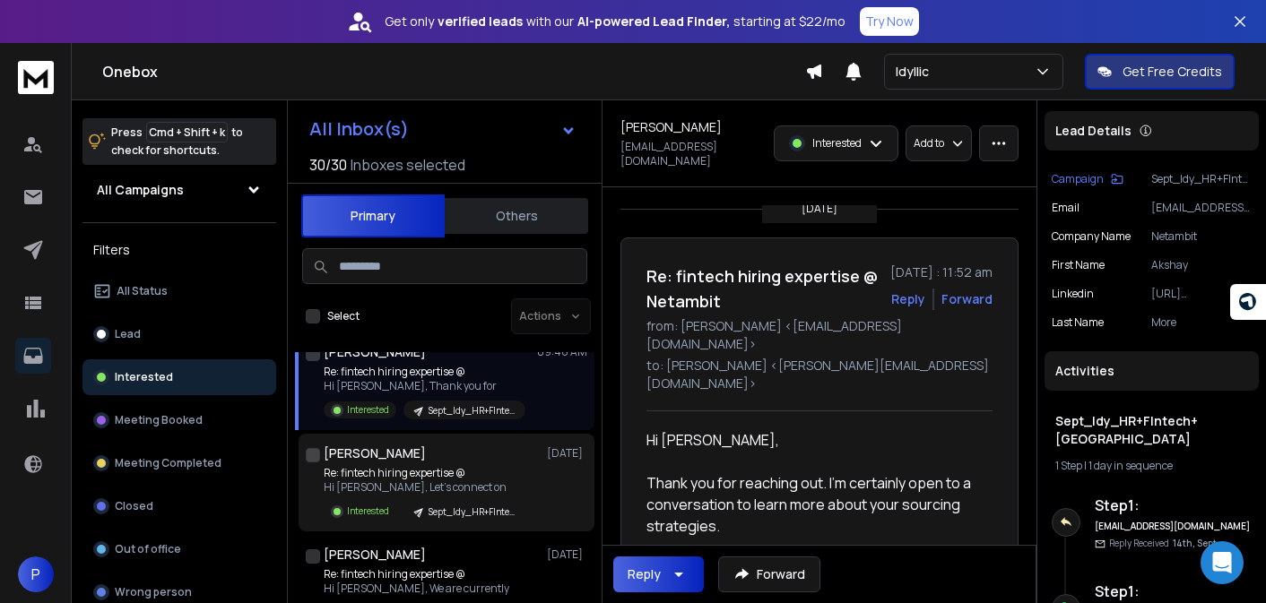
click at [467, 472] on p "Re: fintech hiring expertise @" at bounding box center [425, 473] width 202 height 14
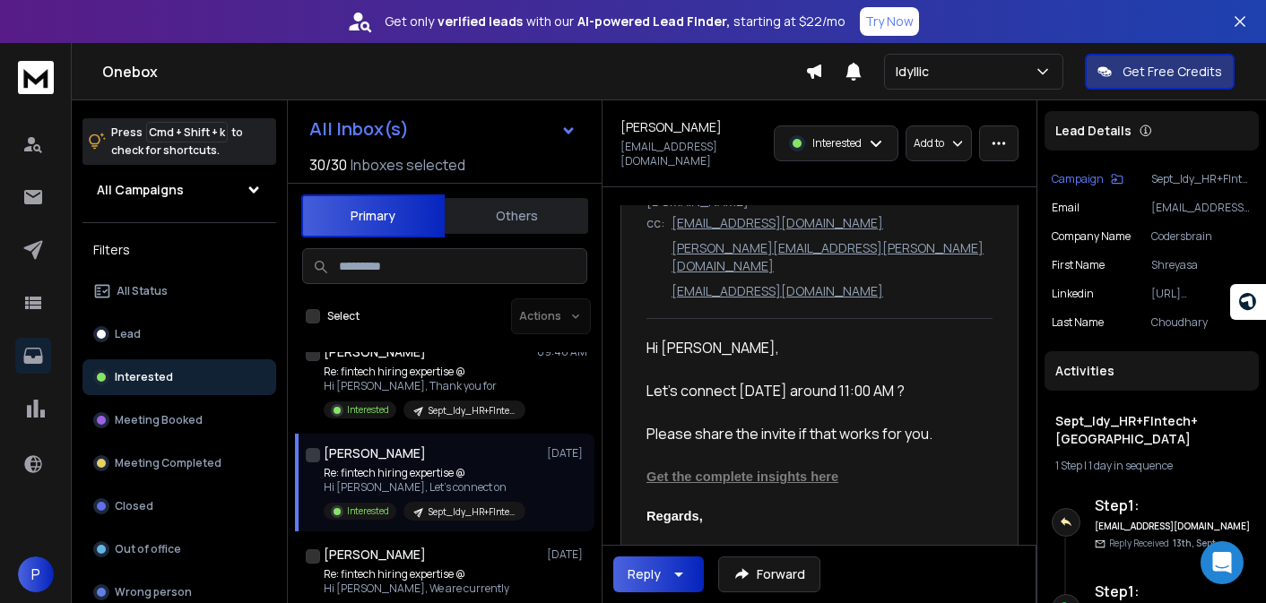
scroll to position [212, 0]
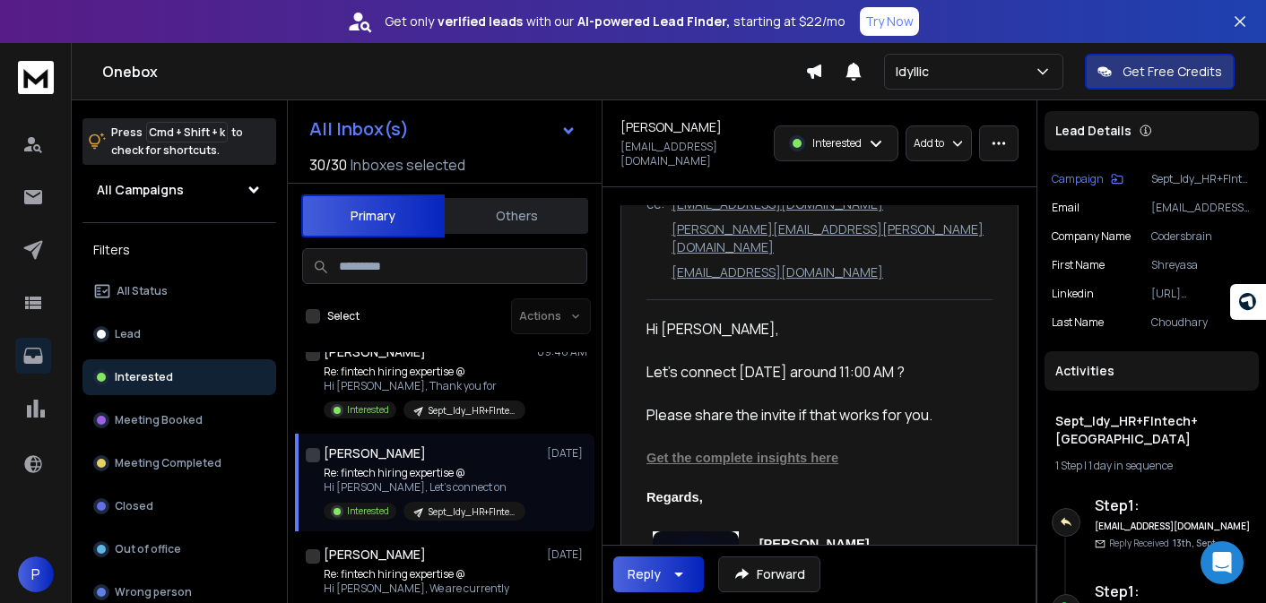
click at [769, 451] on link "Get the complete insights here" at bounding box center [742, 458] width 192 height 14
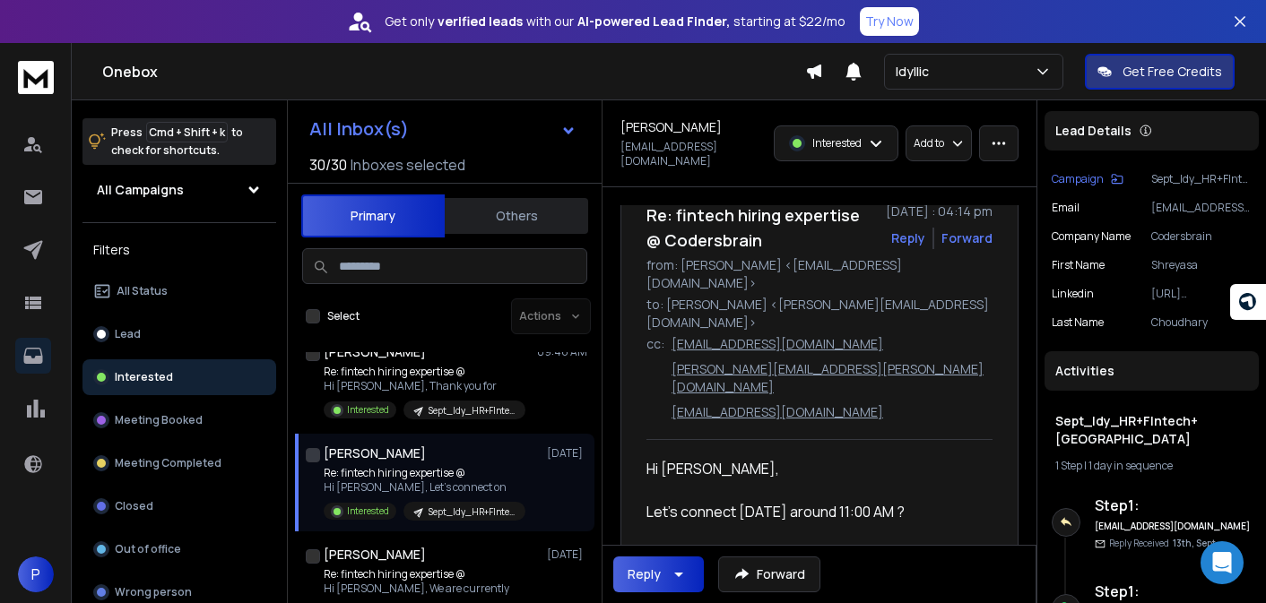
scroll to position [65, 0]
